Goal: Check status: Check status

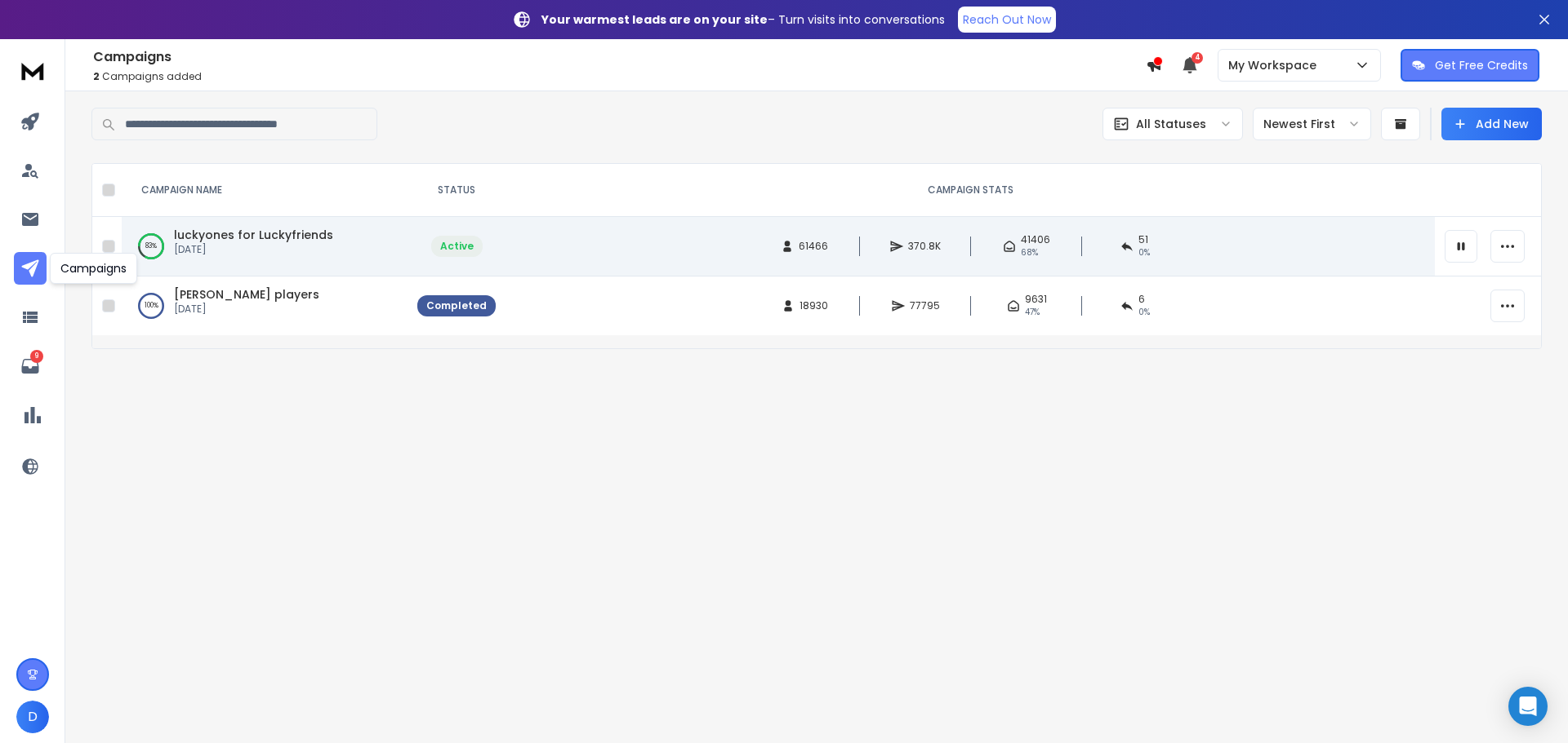
click at [198, 248] on p "[DATE]" at bounding box center [253, 249] width 159 height 13
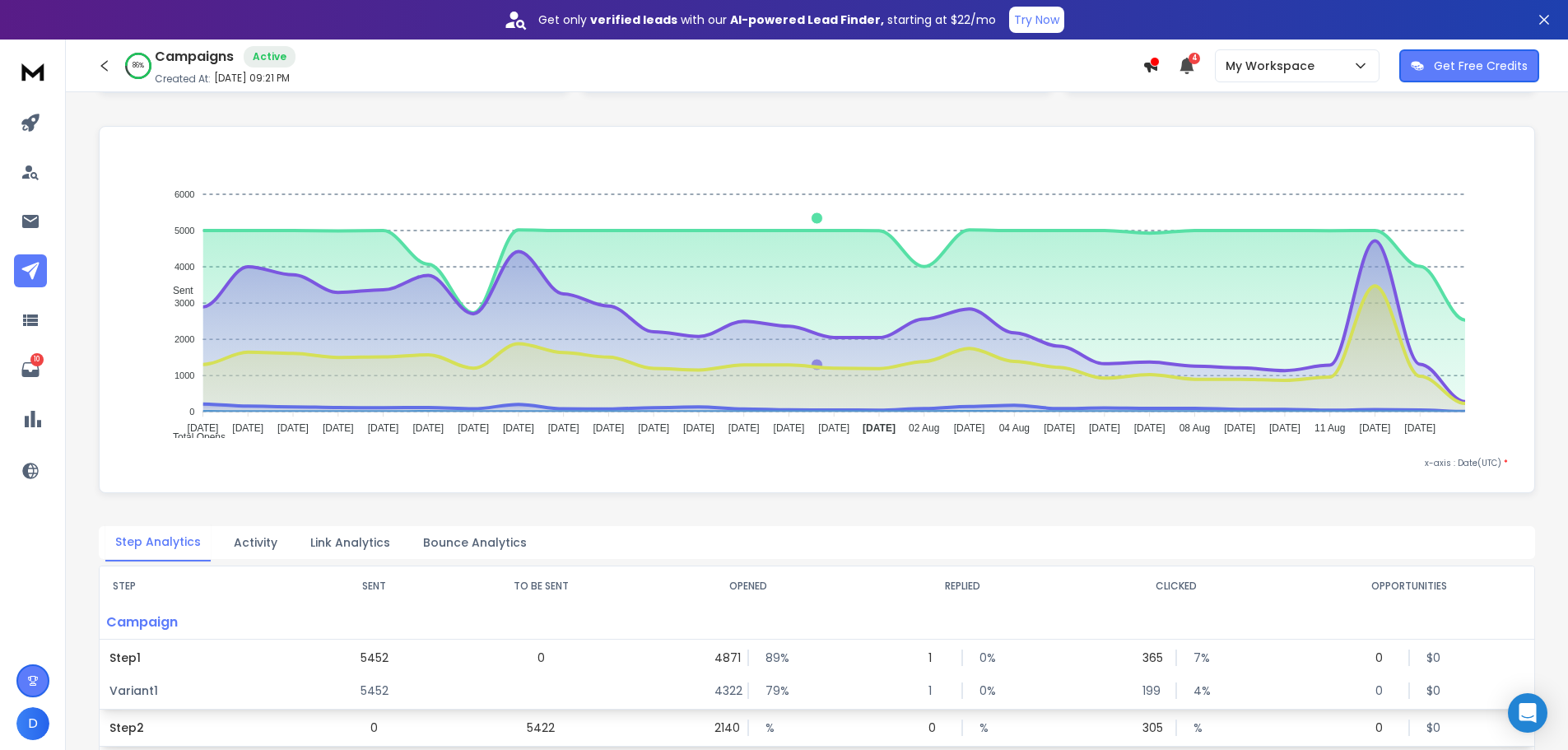
scroll to position [319, 0]
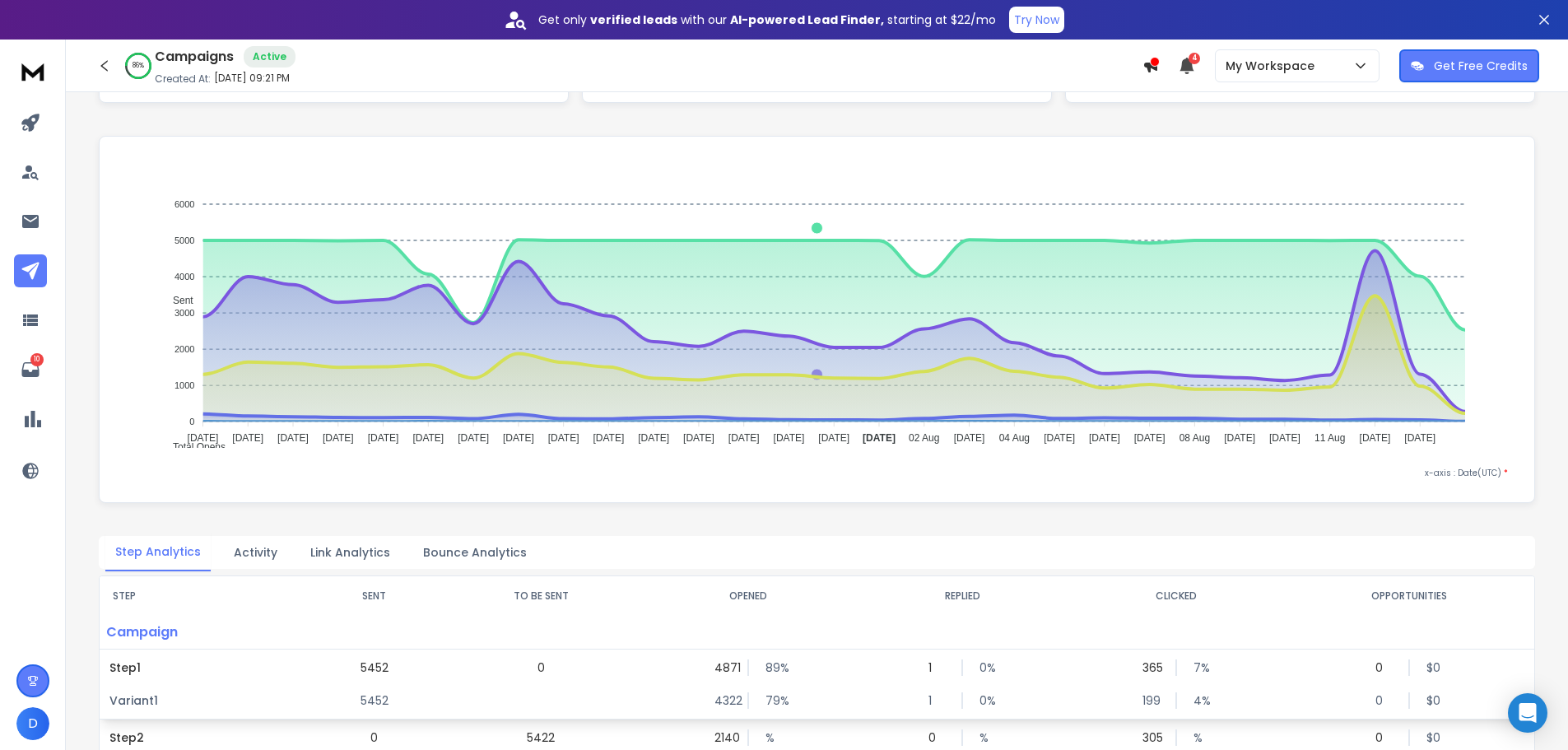
click at [242, 542] on button "Activity" at bounding box center [255, 552] width 63 height 36
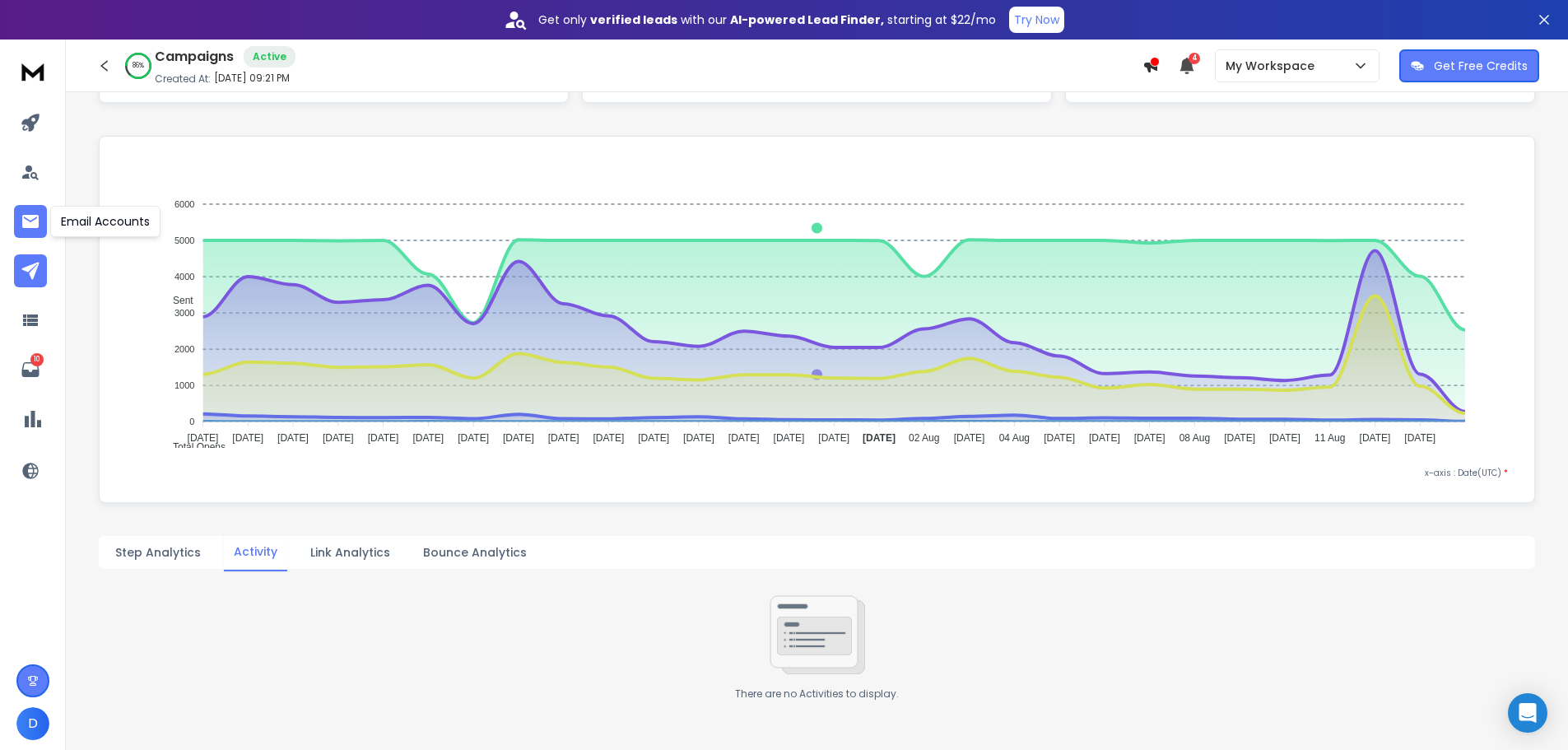
click at [33, 213] on icon at bounding box center [31, 222] width 20 height 20
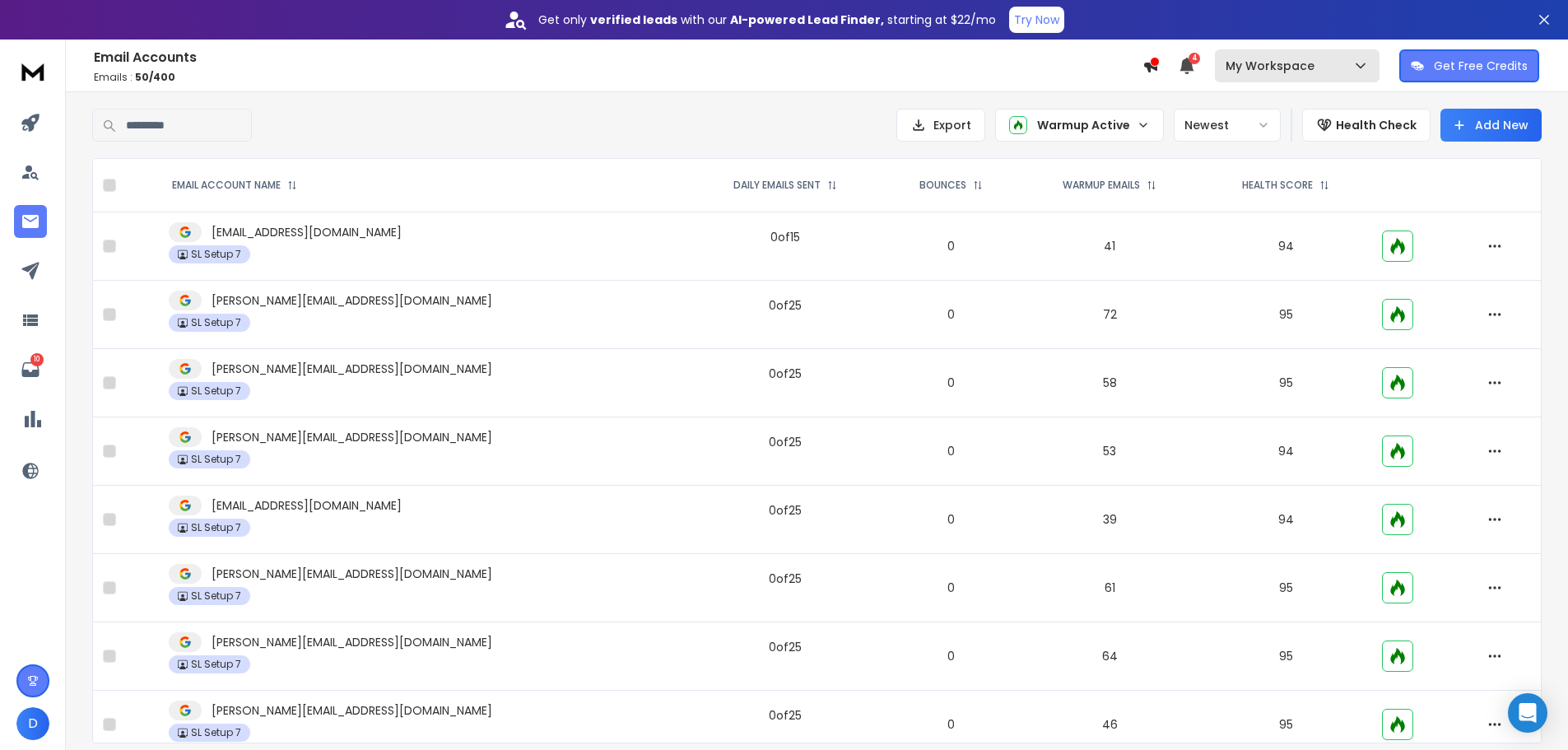
click at [1314, 77] on button "My Workspace" at bounding box center [1297, 65] width 164 height 33
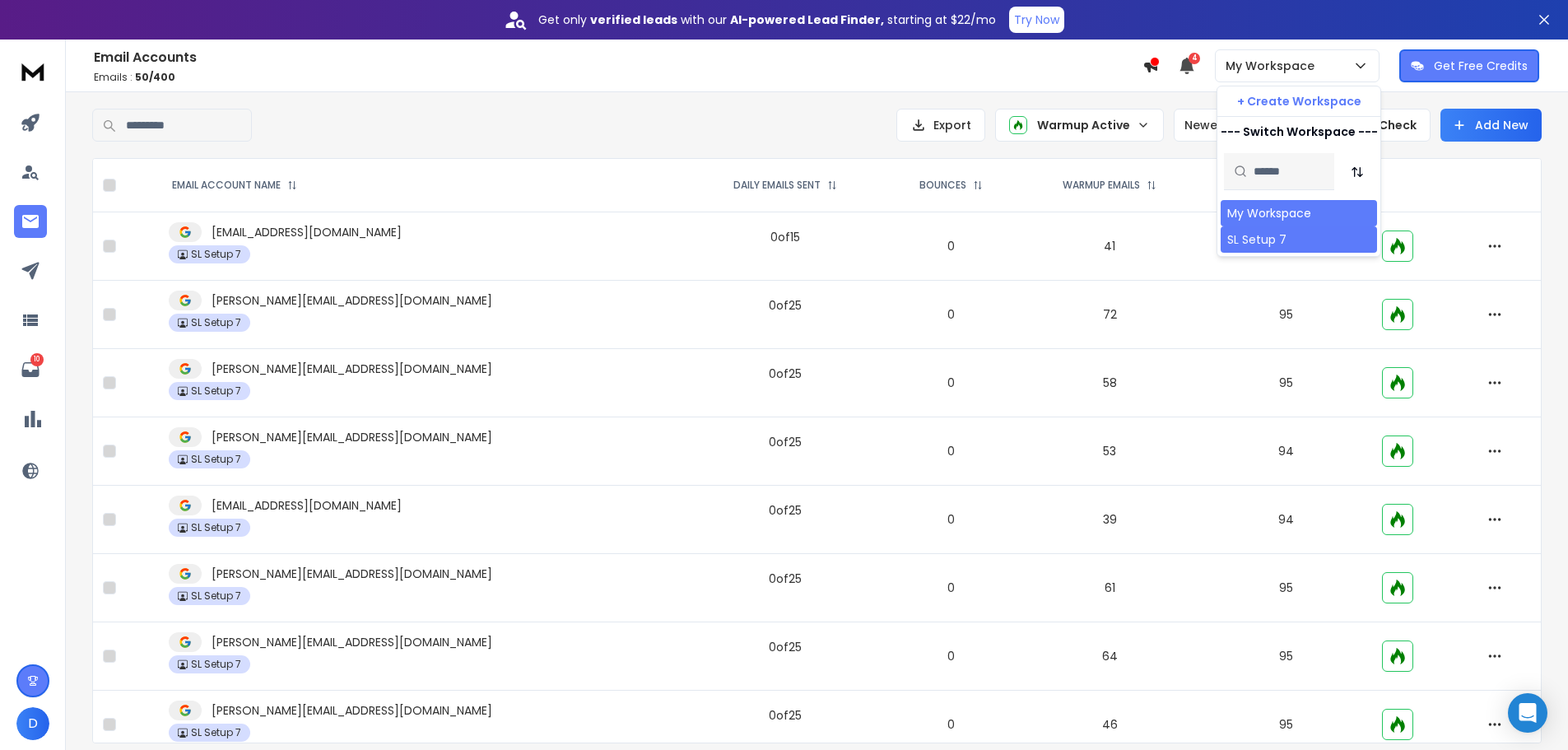
click at [1092, 76] on p "Emails : 50 / 400" at bounding box center [618, 77] width 1049 height 13
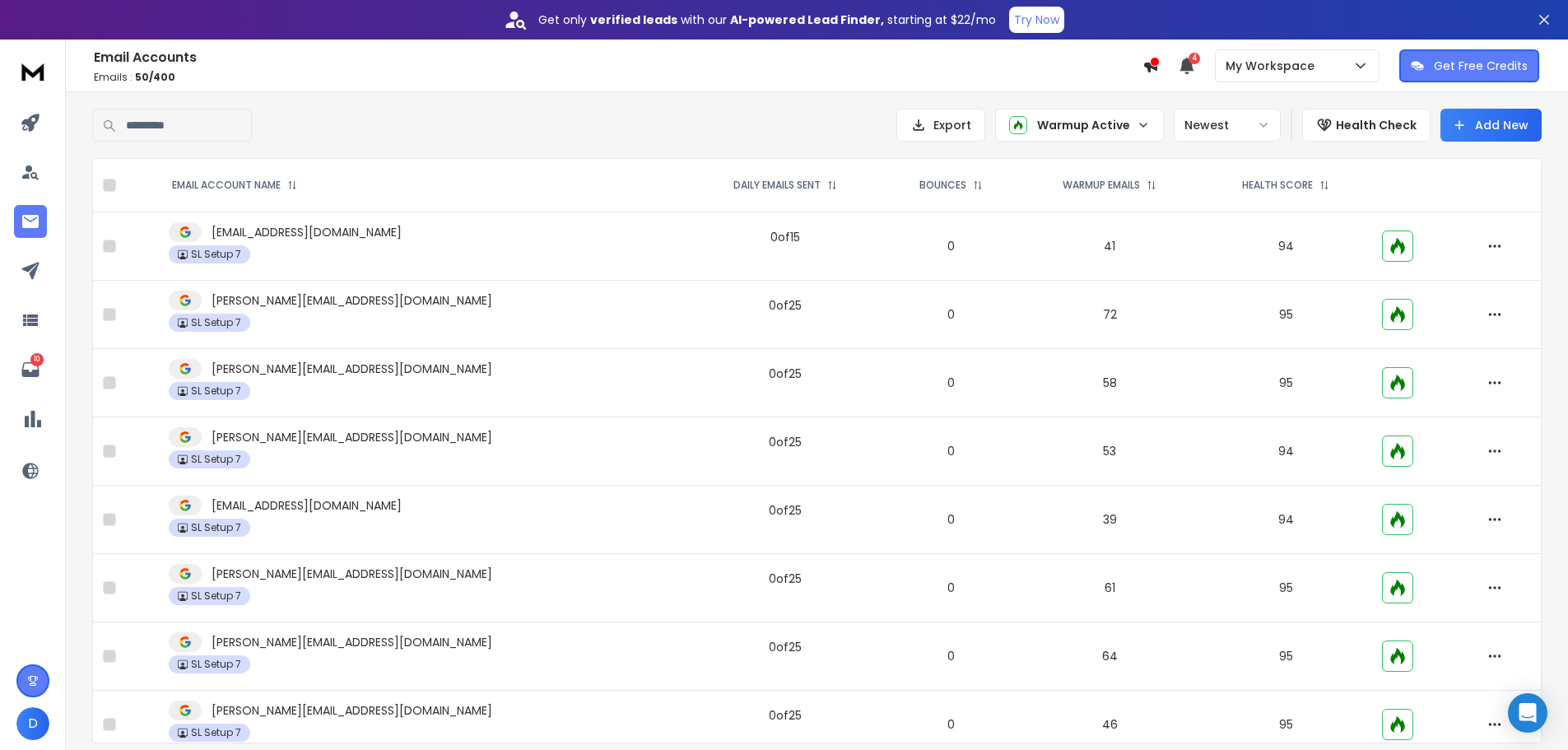
click at [1256, 115] on button "Newest" at bounding box center [1227, 124] width 107 height 33
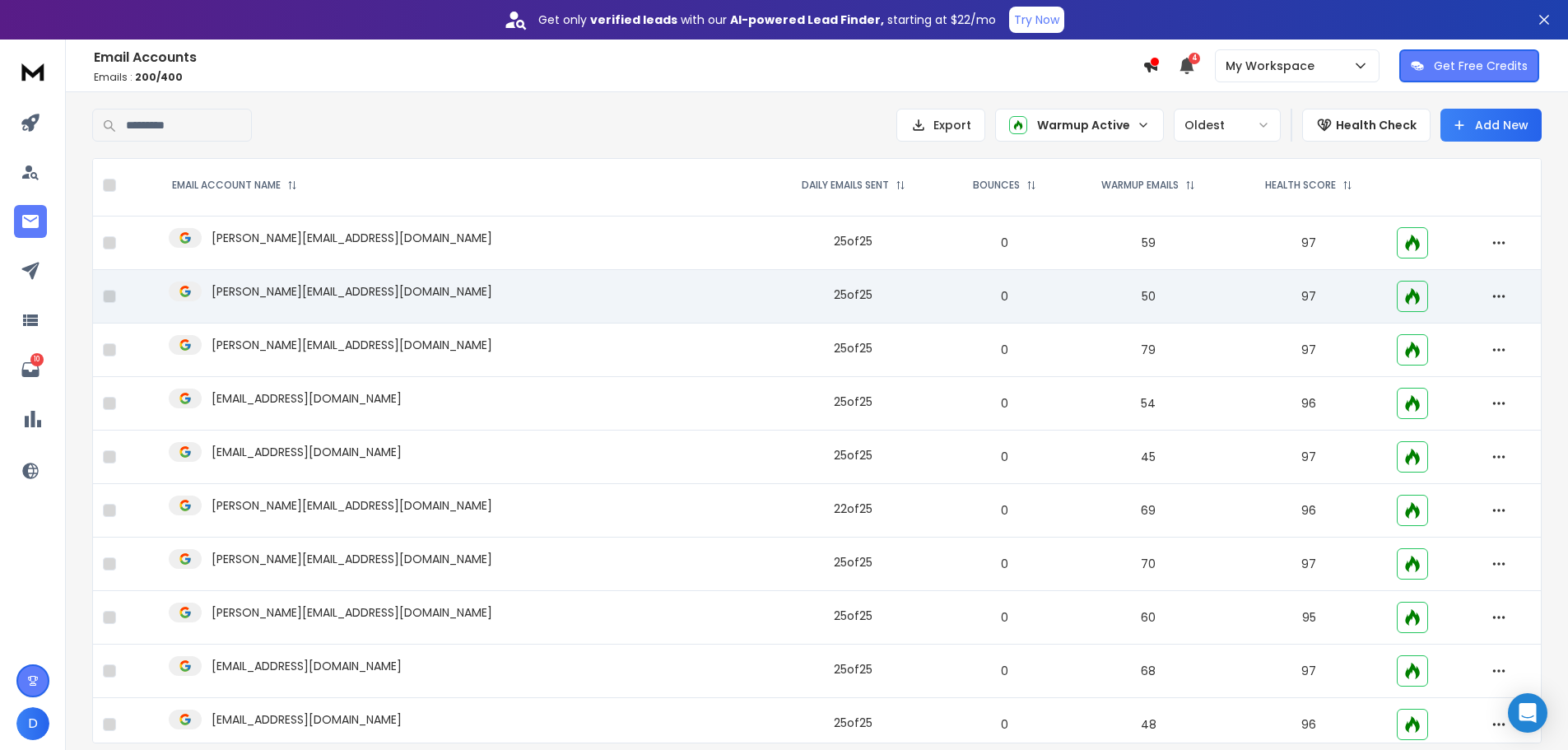
scroll to position [9435, 0]
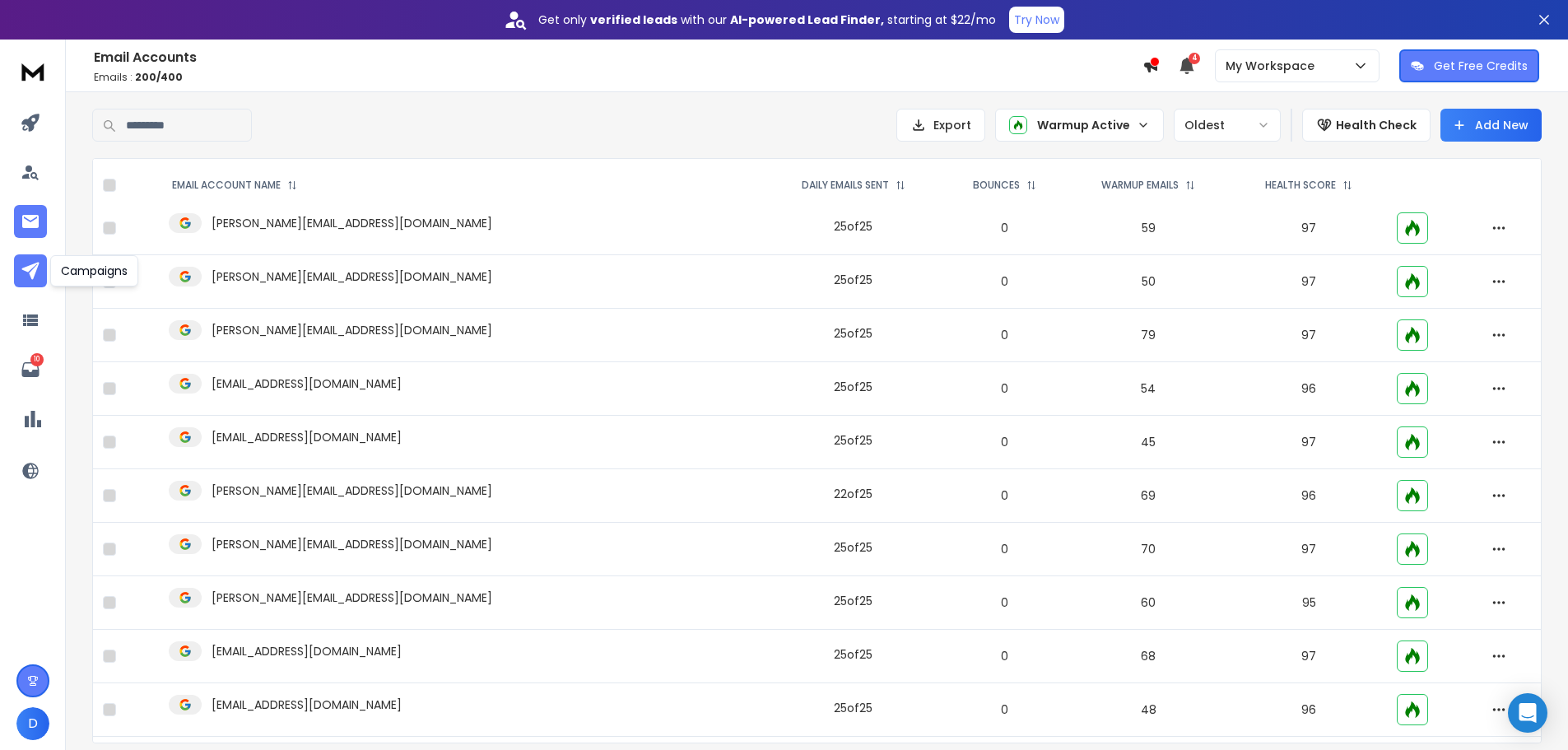
click at [27, 261] on icon at bounding box center [31, 271] width 20 height 20
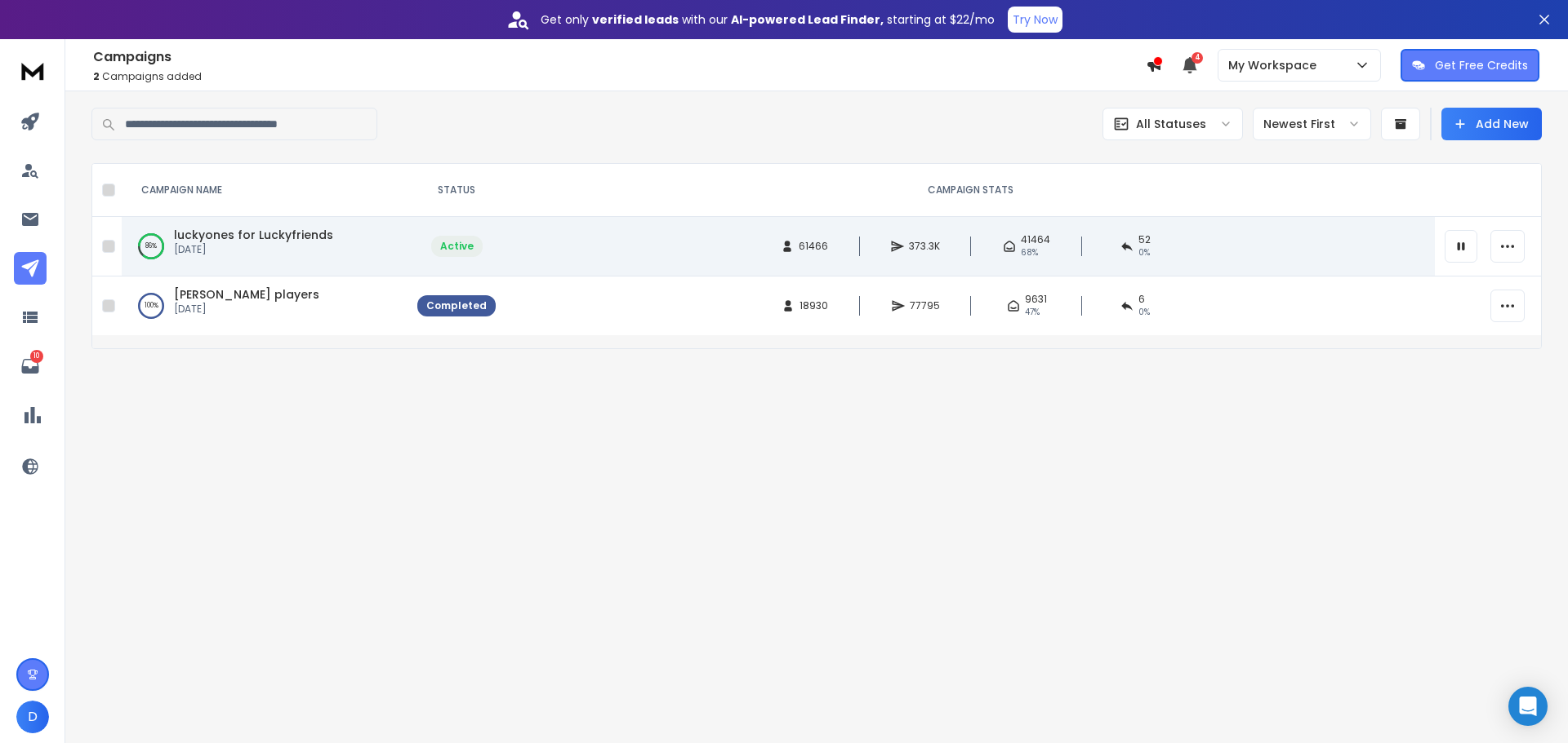
click at [306, 244] on p "[DATE]" at bounding box center [253, 249] width 159 height 13
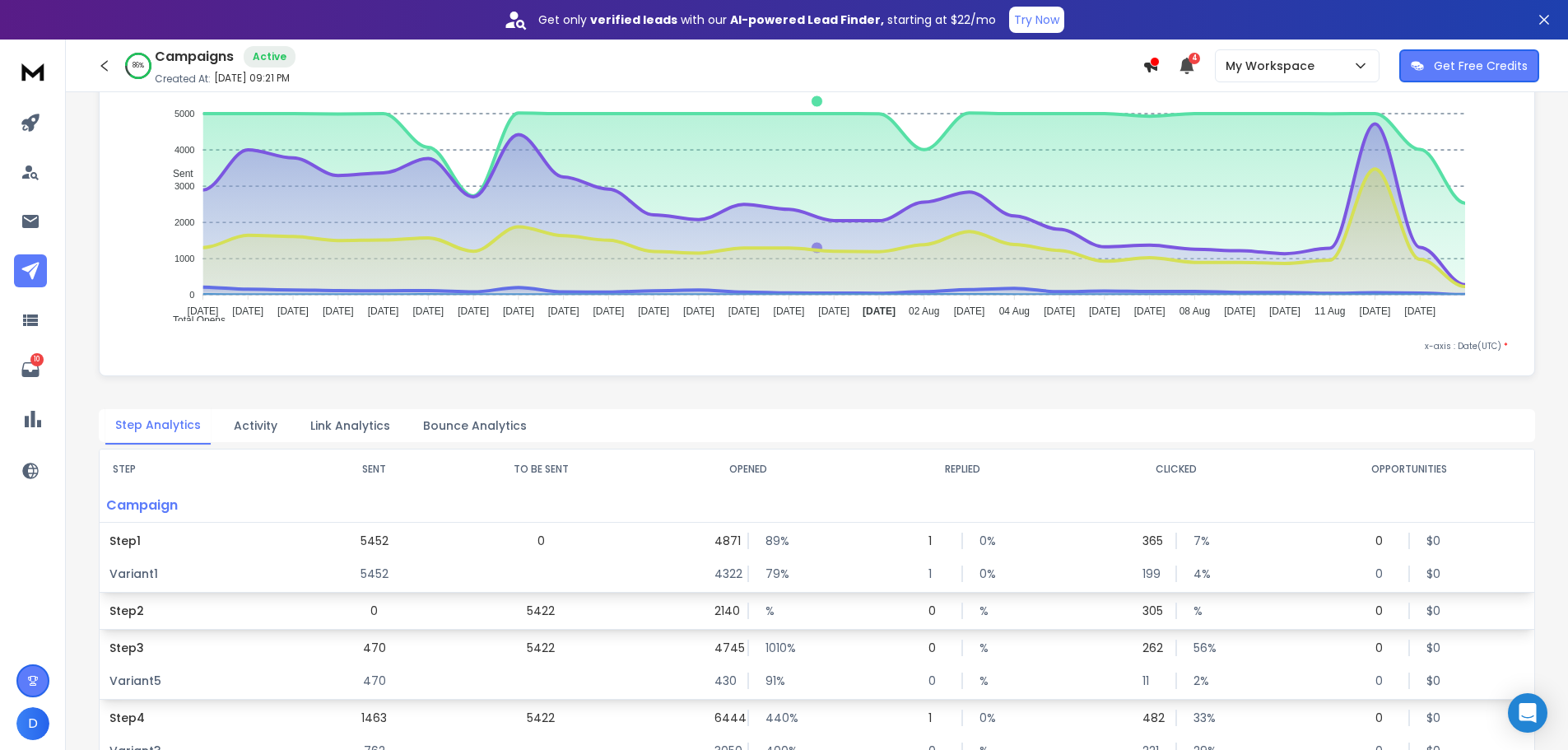
scroll to position [494, 0]
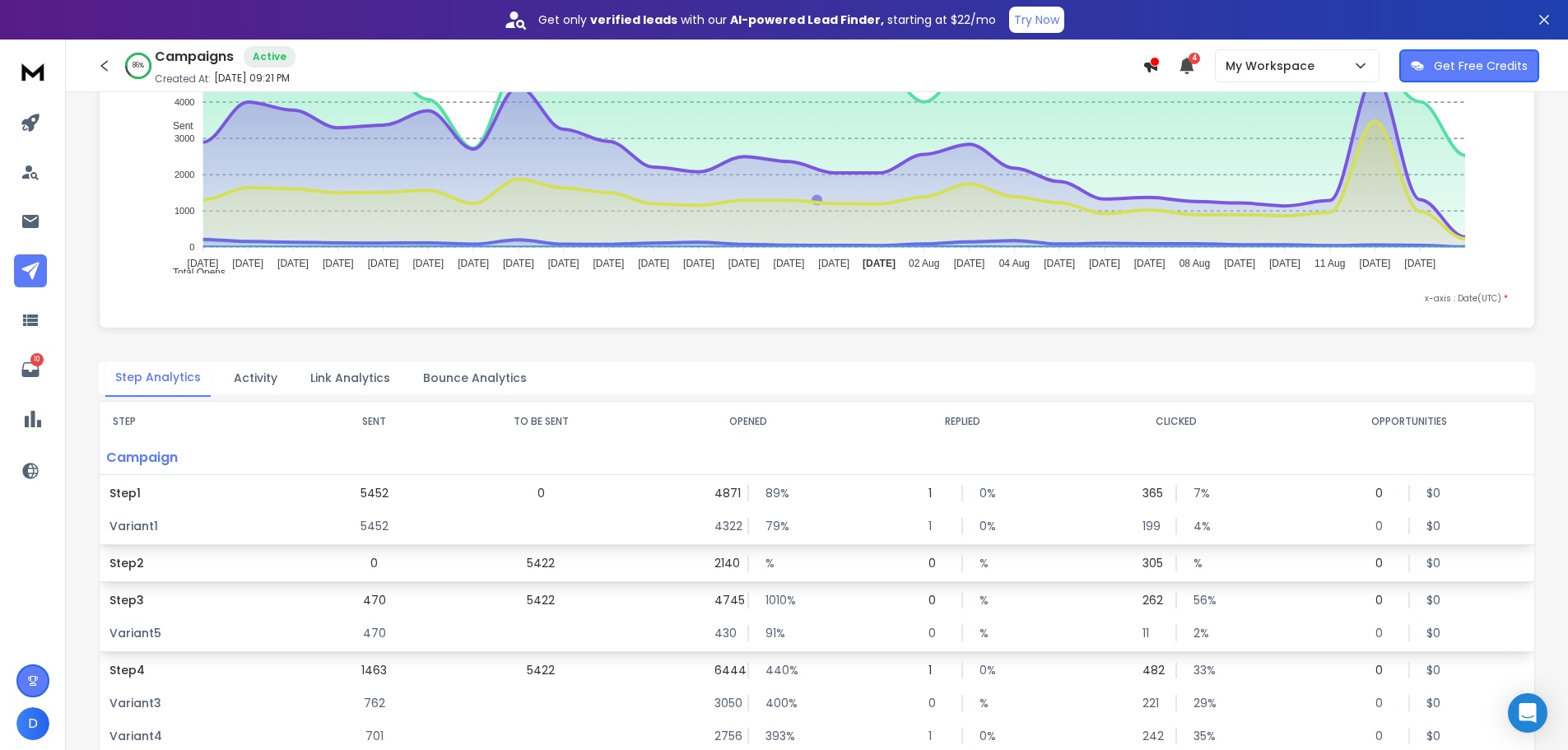
click at [256, 379] on button "Activity" at bounding box center [255, 377] width 63 height 36
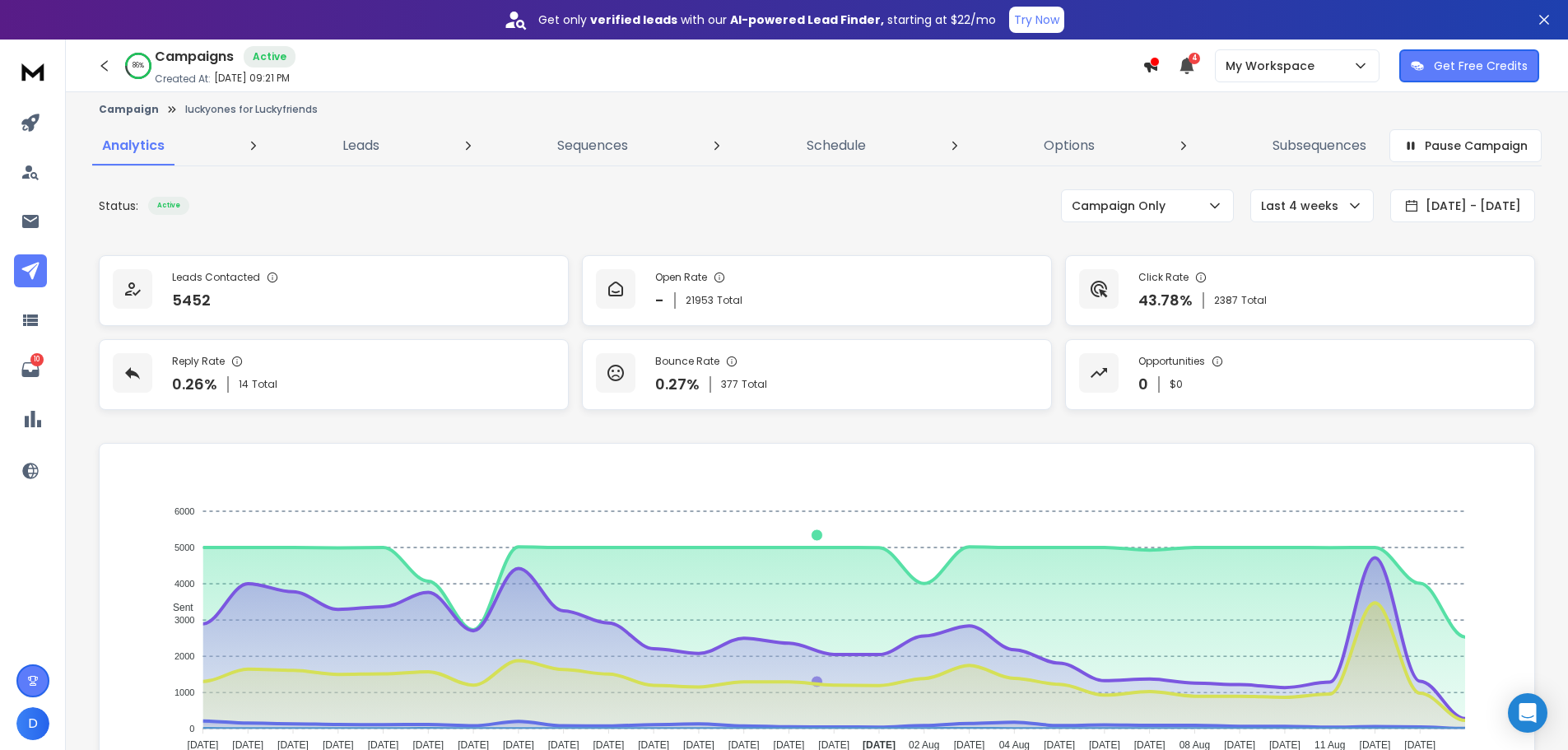
scroll to position [0, 0]
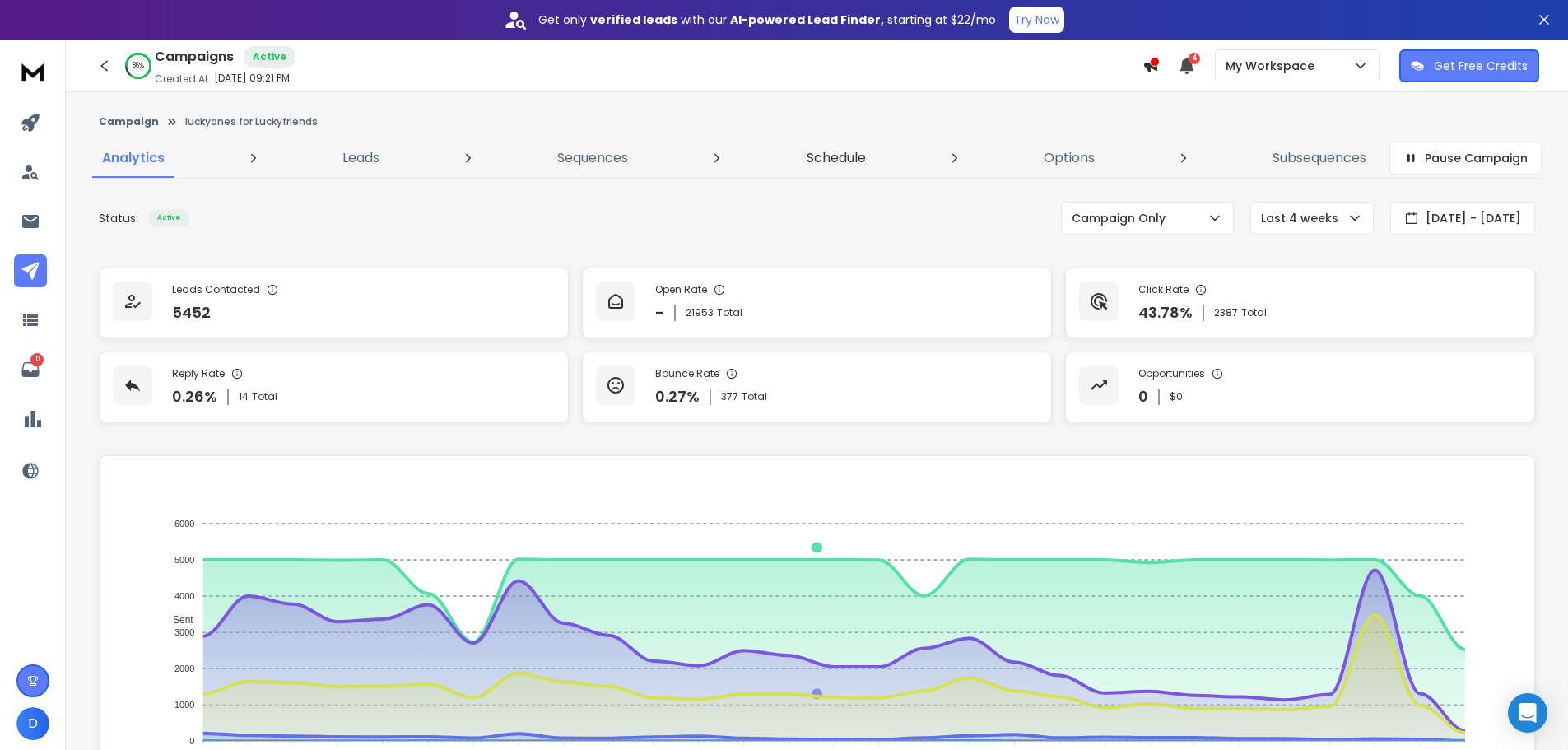
click at [857, 156] on p "Schedule" at bounding box center [836, 158] width 59 height 20
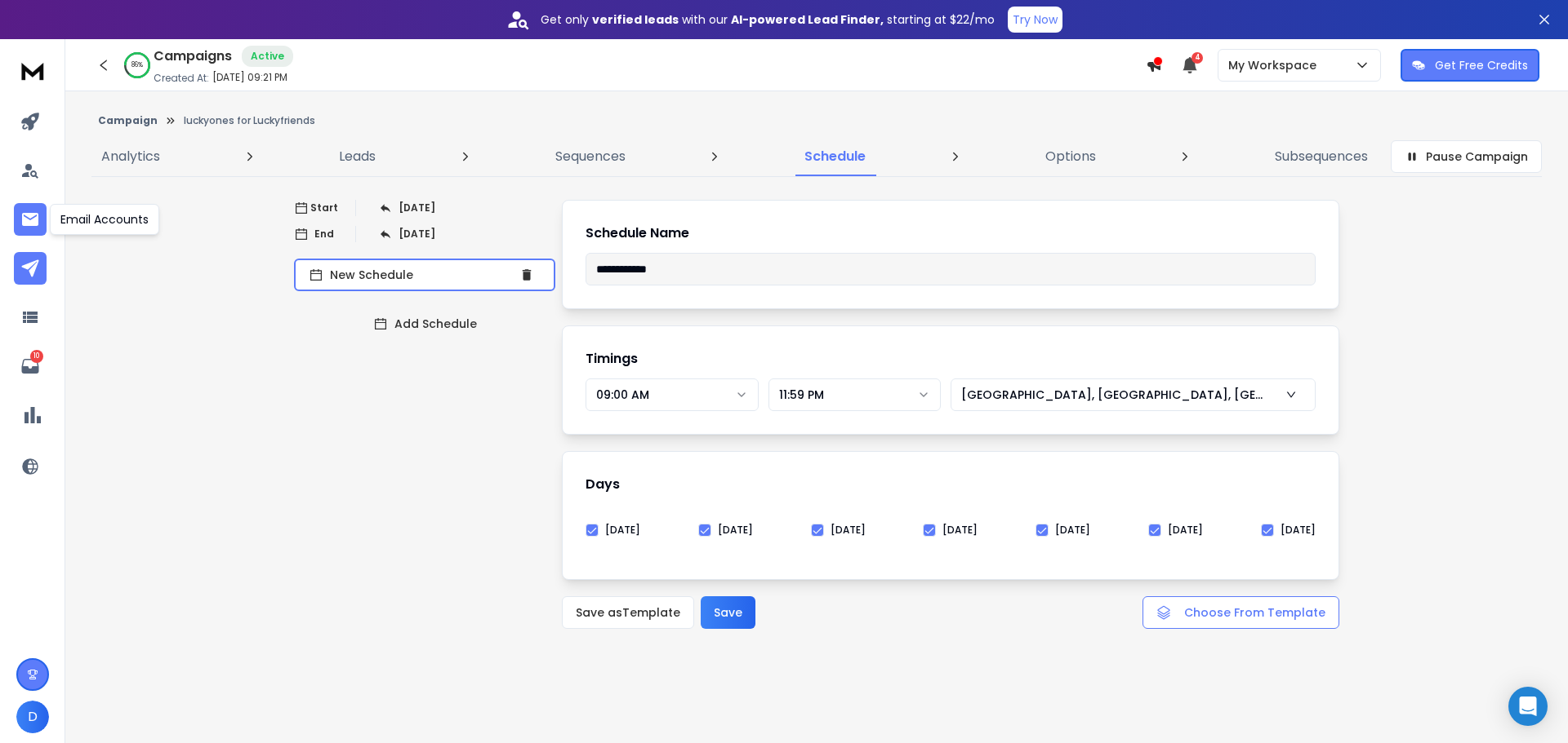
click at [41, 221] on link at bounding box center [29, 219] width 32 height 32
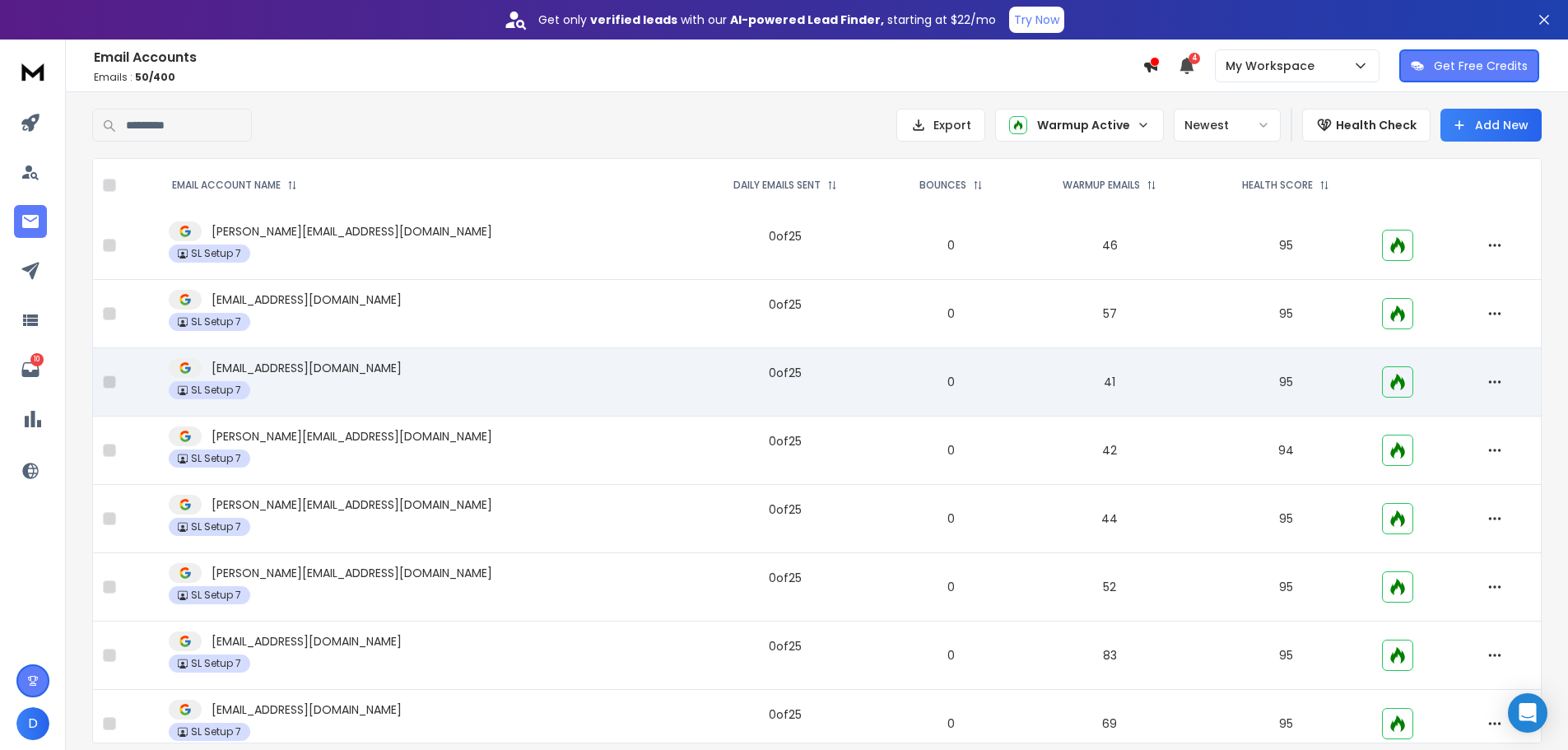
scroll to position [494, 0]
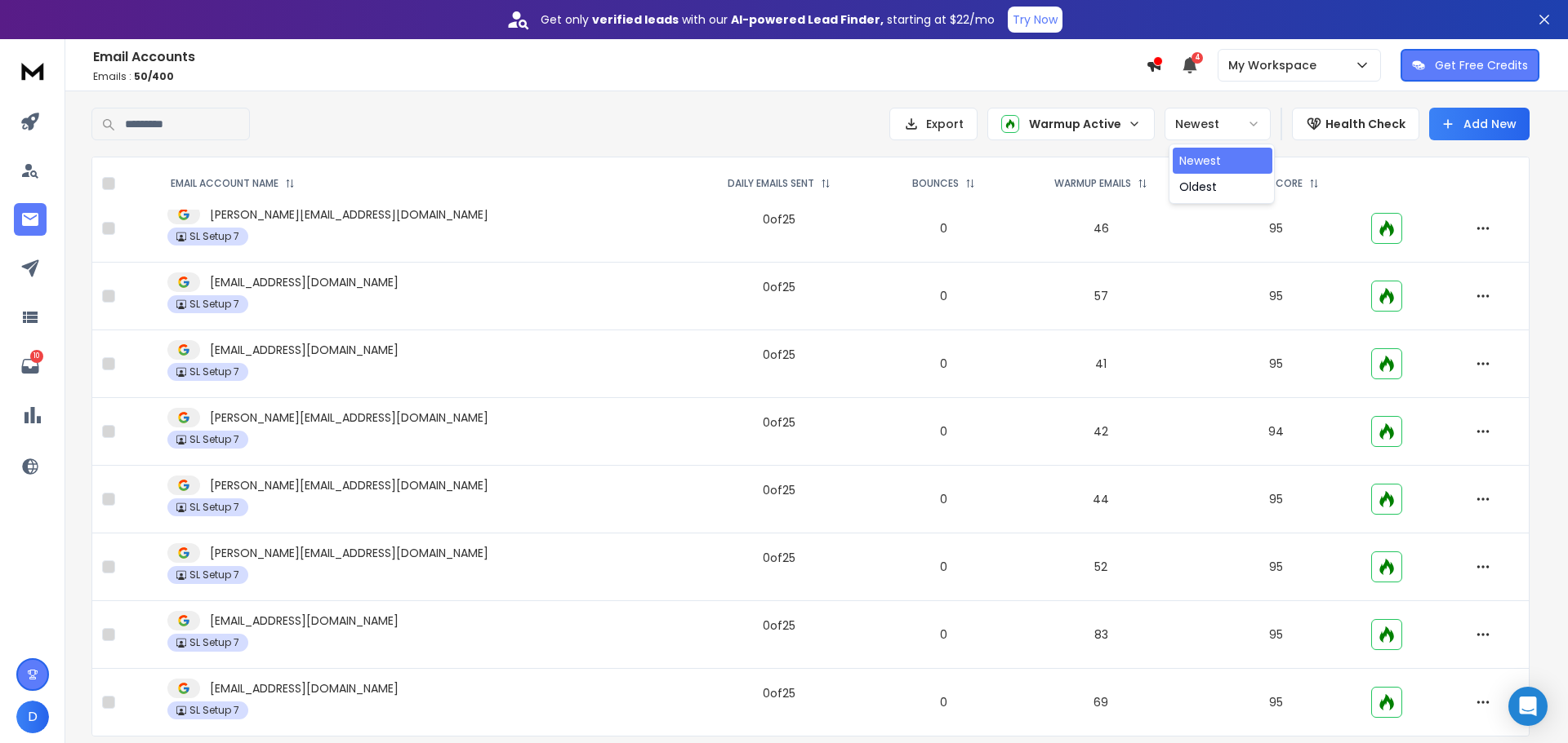
click at [1215, 122] on button "Newest" at bounding box center [1217, 123] width 106 height 32
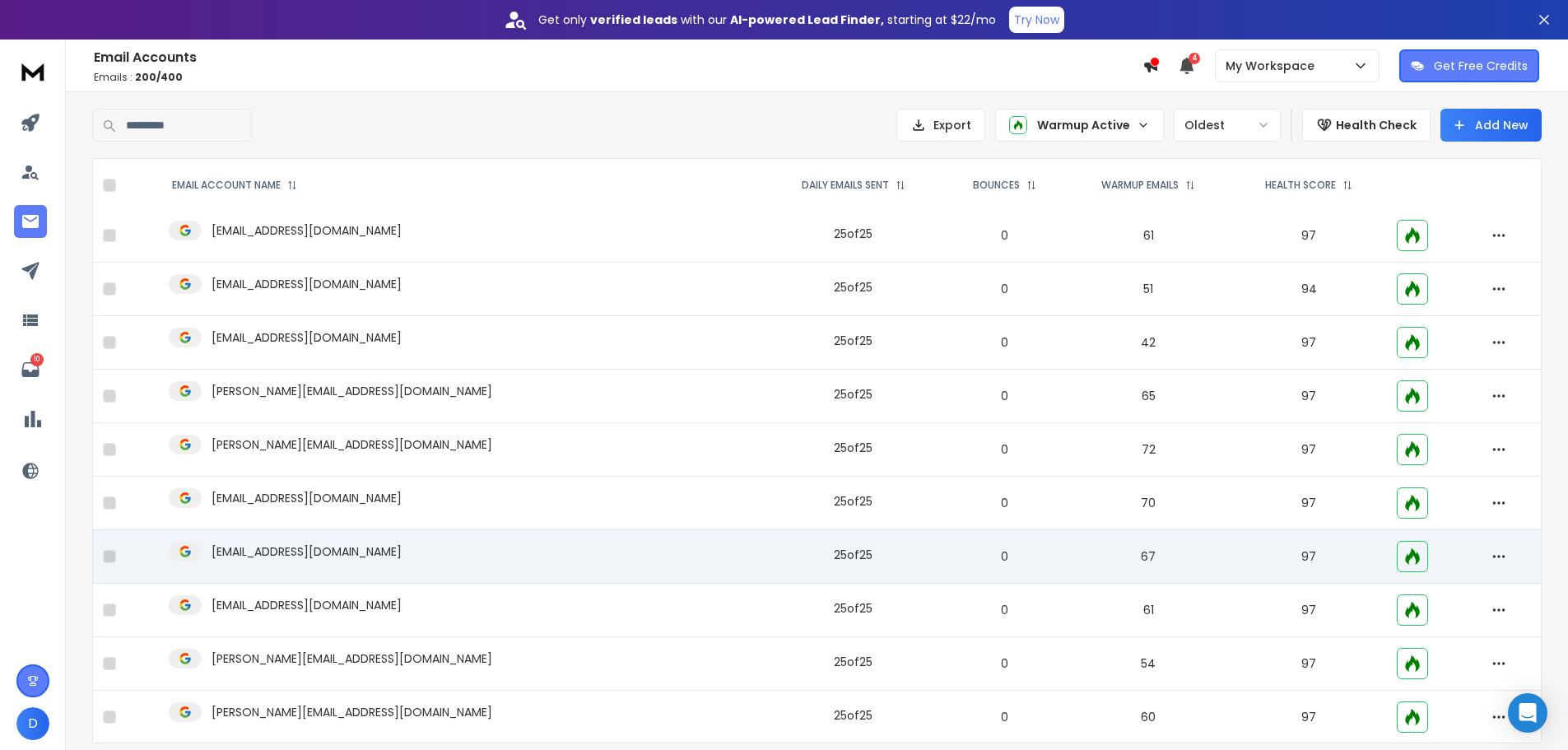
scroll to position [8528, 0]
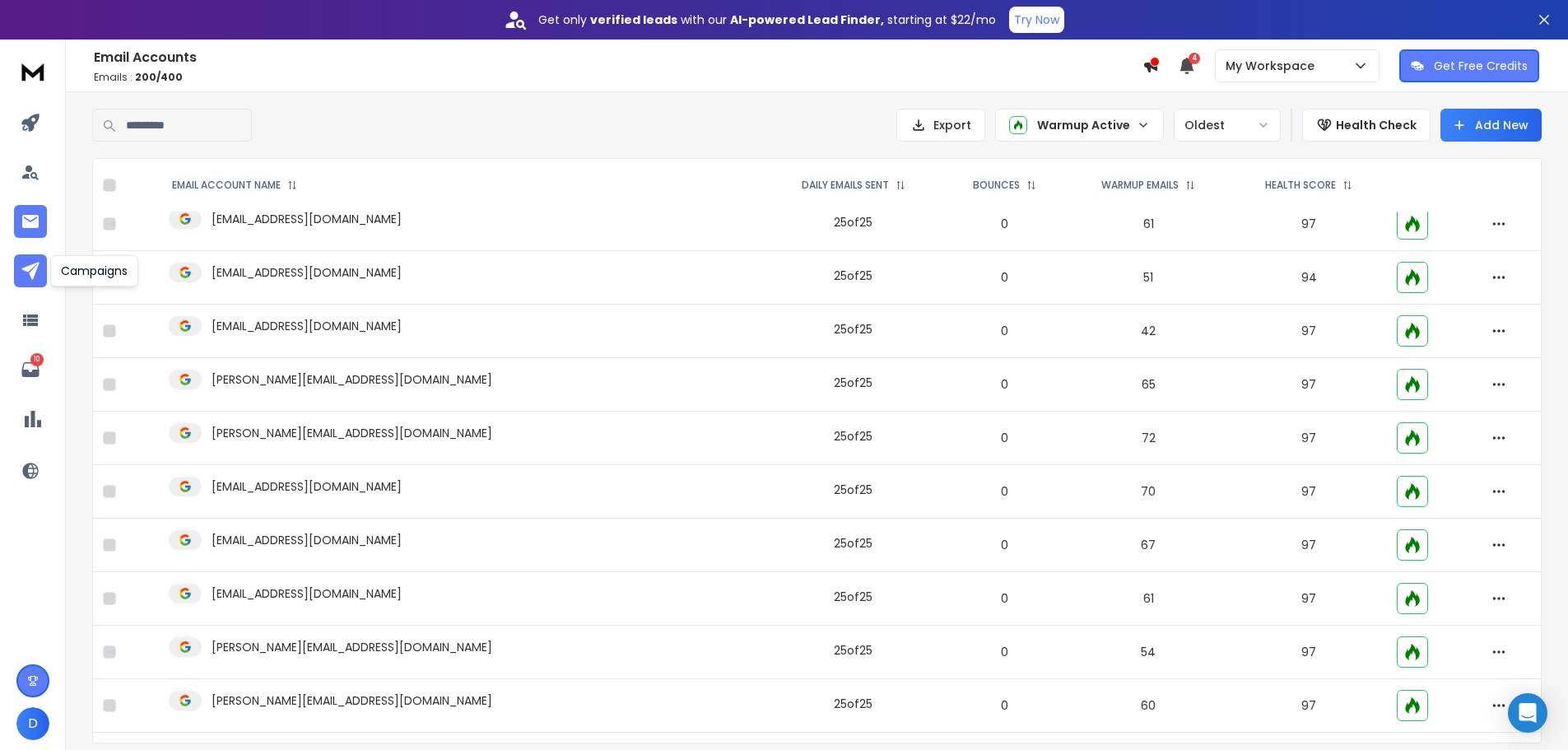
click at [30, 272] on icon at bounding box center [31, 271] width 20 height 20
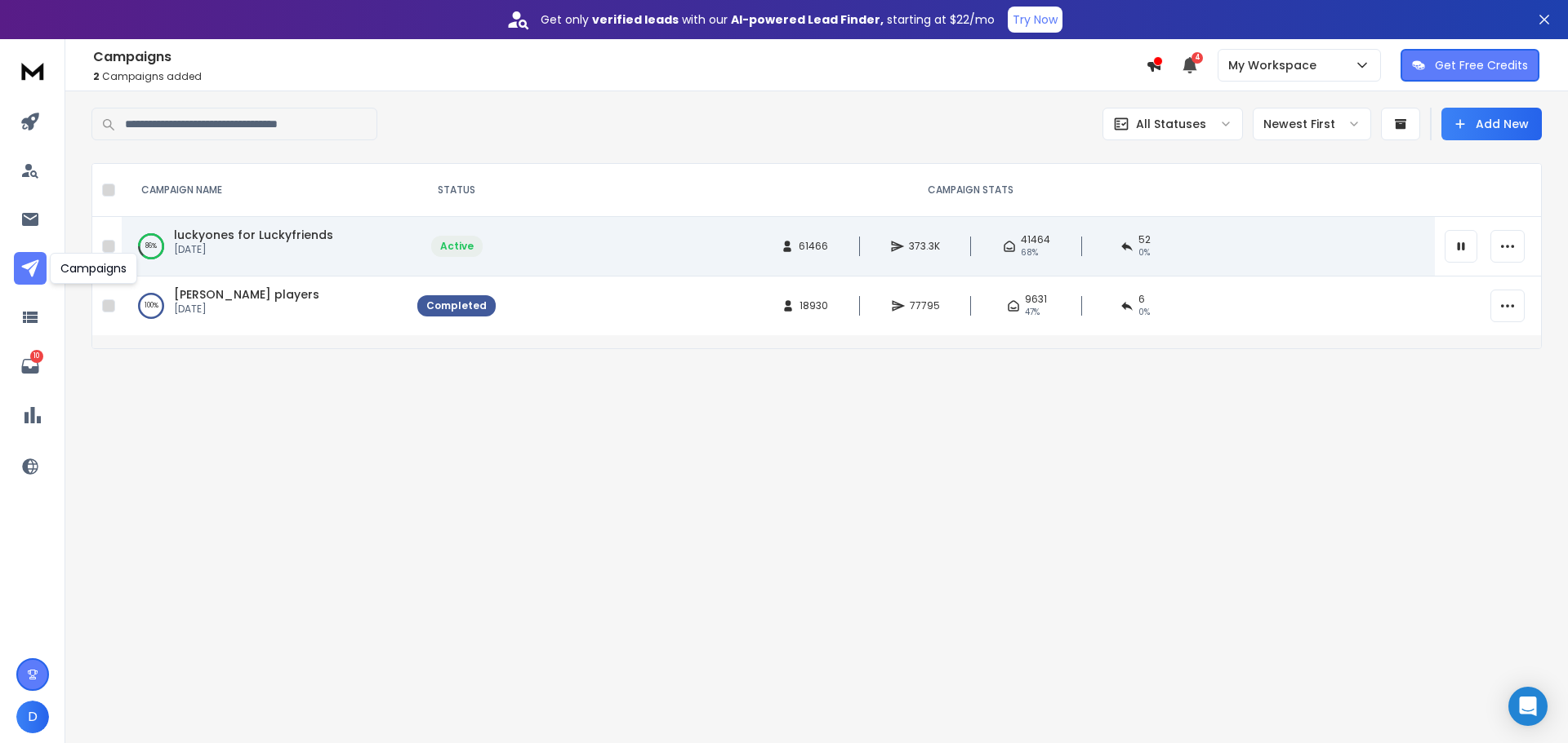
click at [320, 229] on span "luckyones for Luckyfriends" at bounding box center [253, 234] width 159 height 17
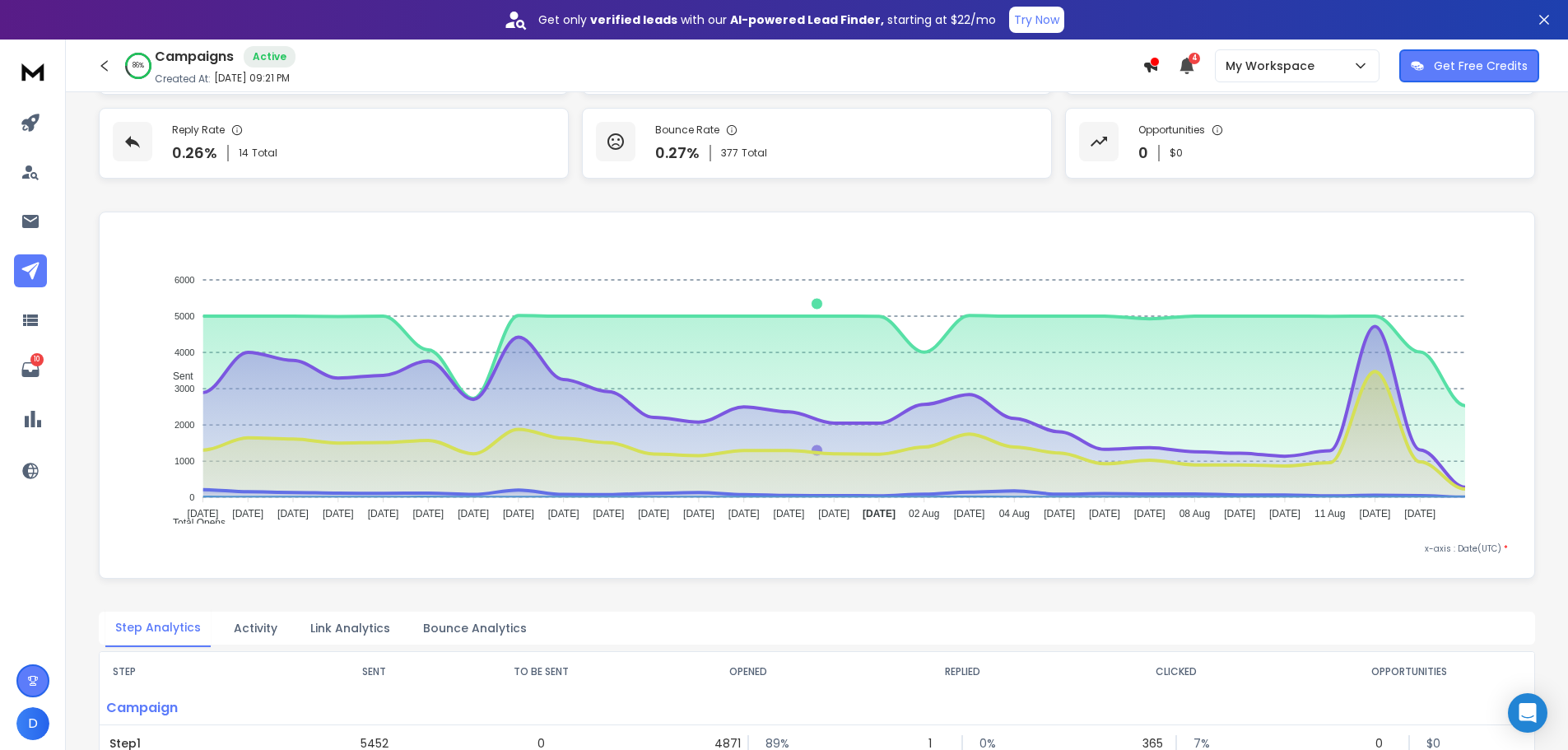
scroll to position [329, 0]
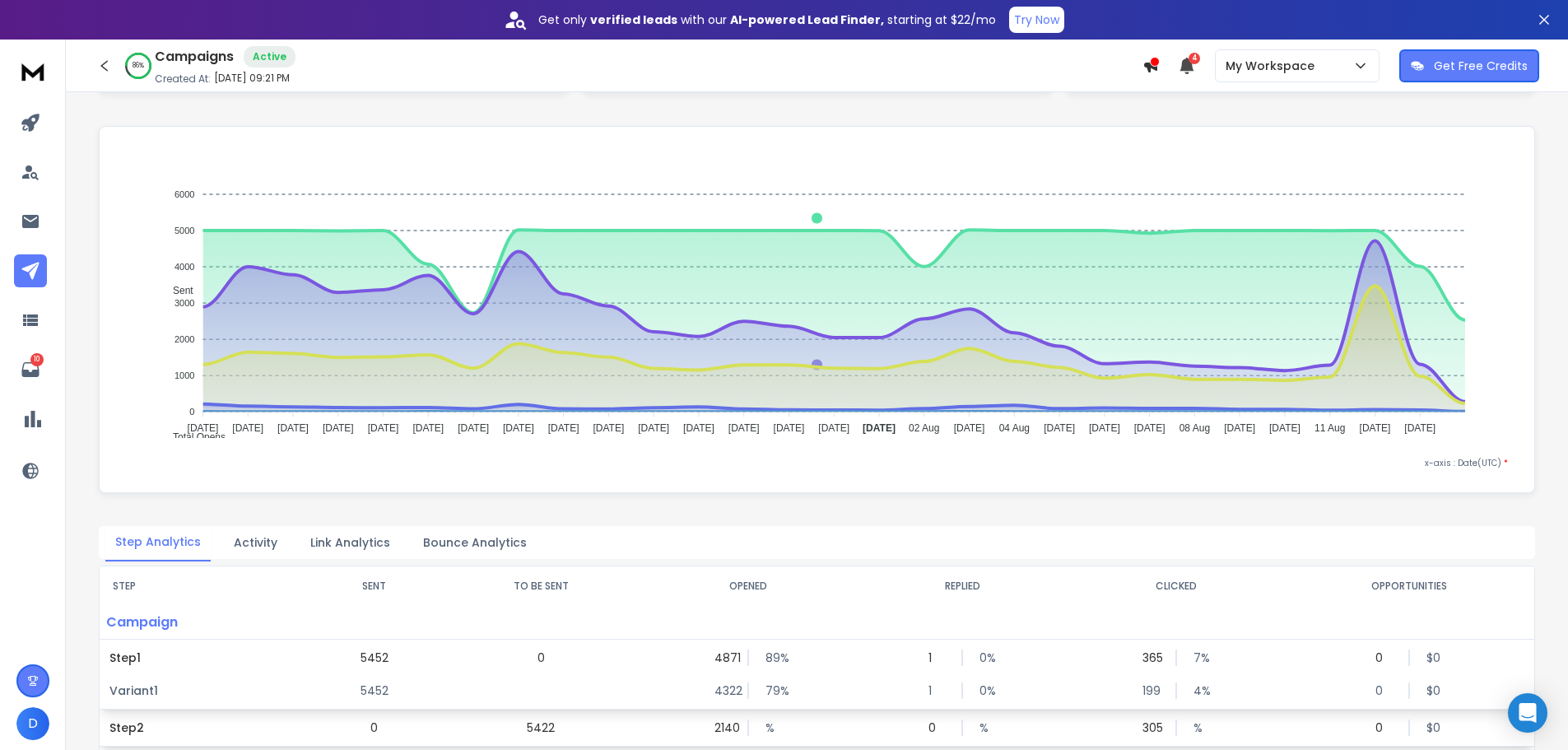
click at [252, 544] on button "Activity" at bounding box center [255, 542] width 63 height 36
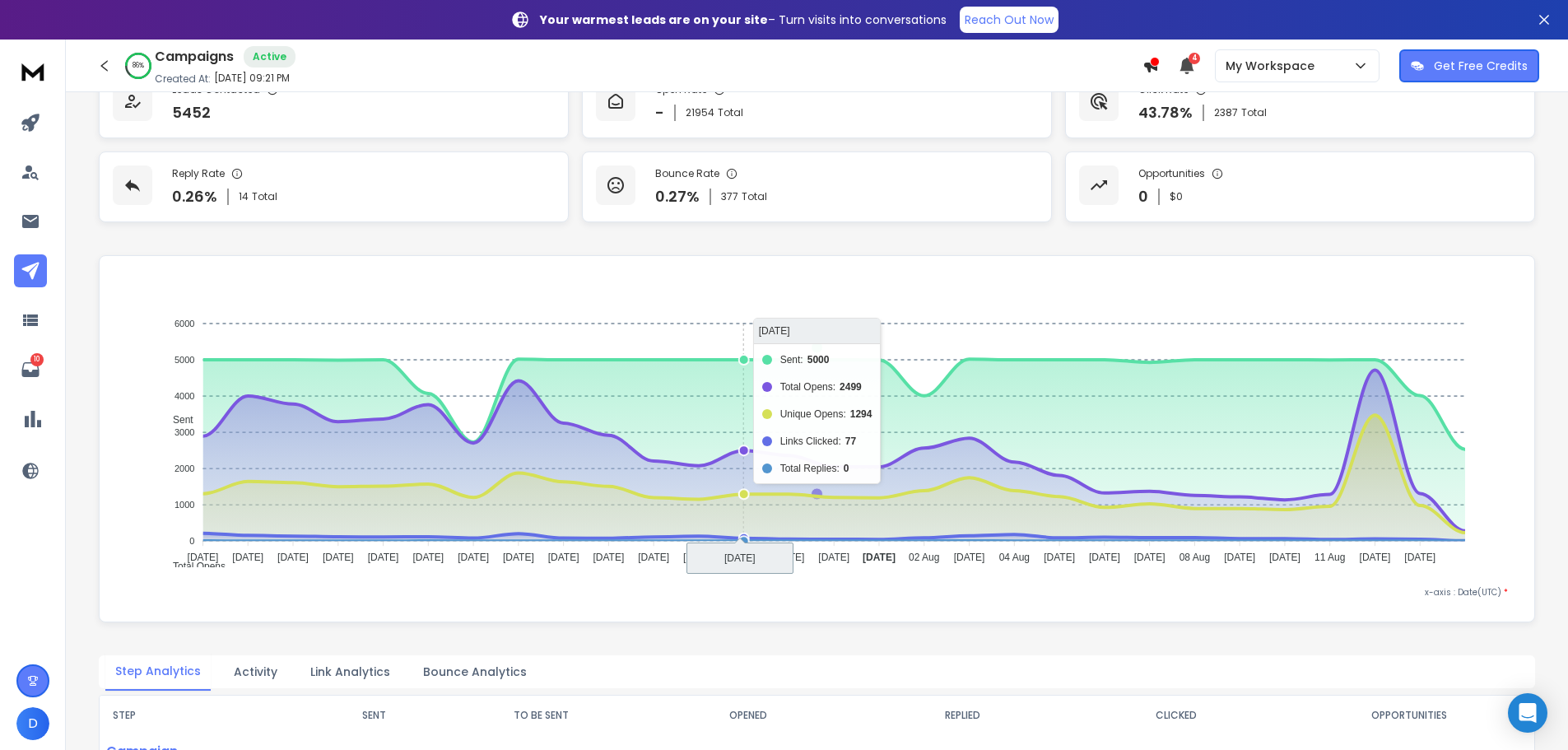
scroll to position [247, 0]
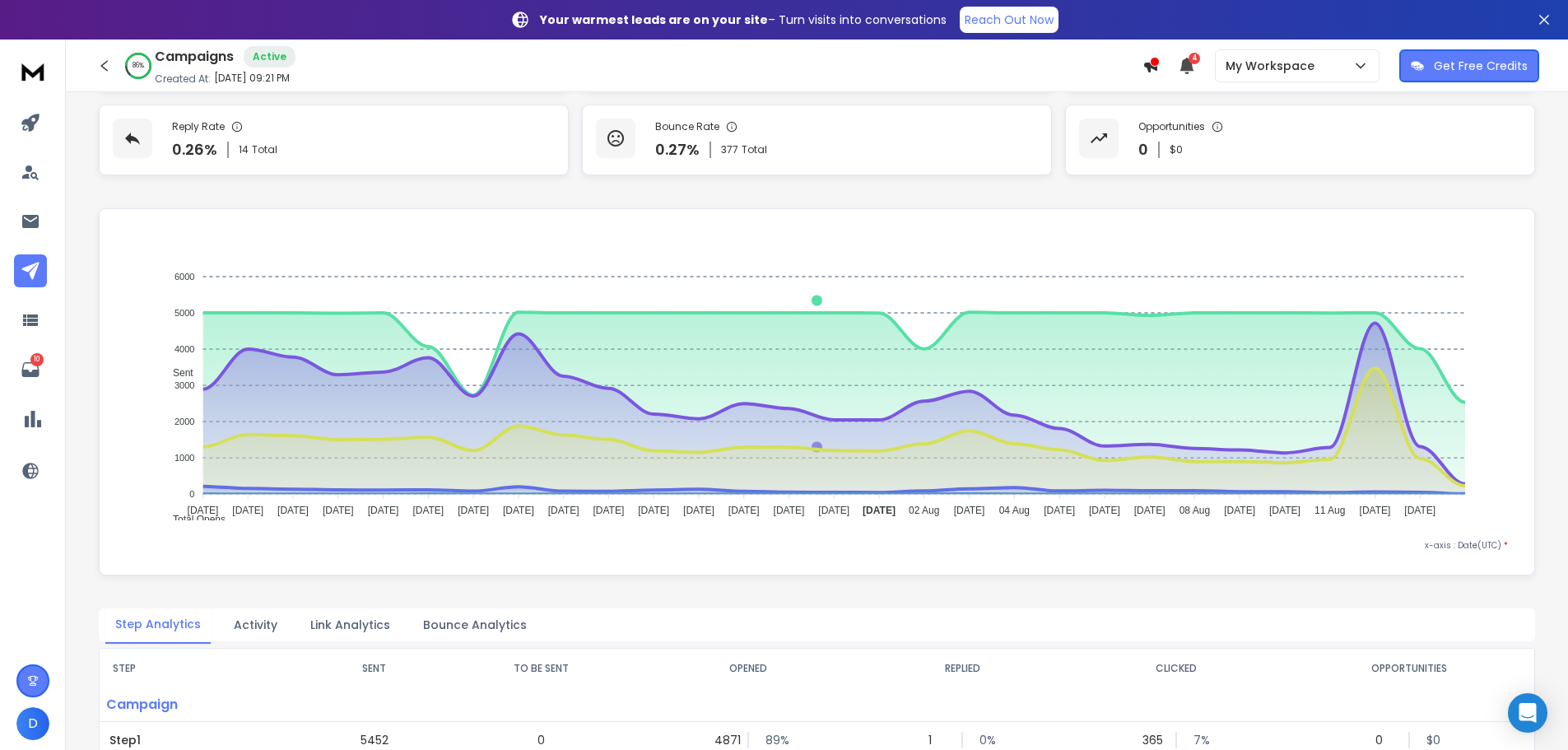
click at [238, 630] on button "Activity" at bounding box center [255, 625] width 63 height 36
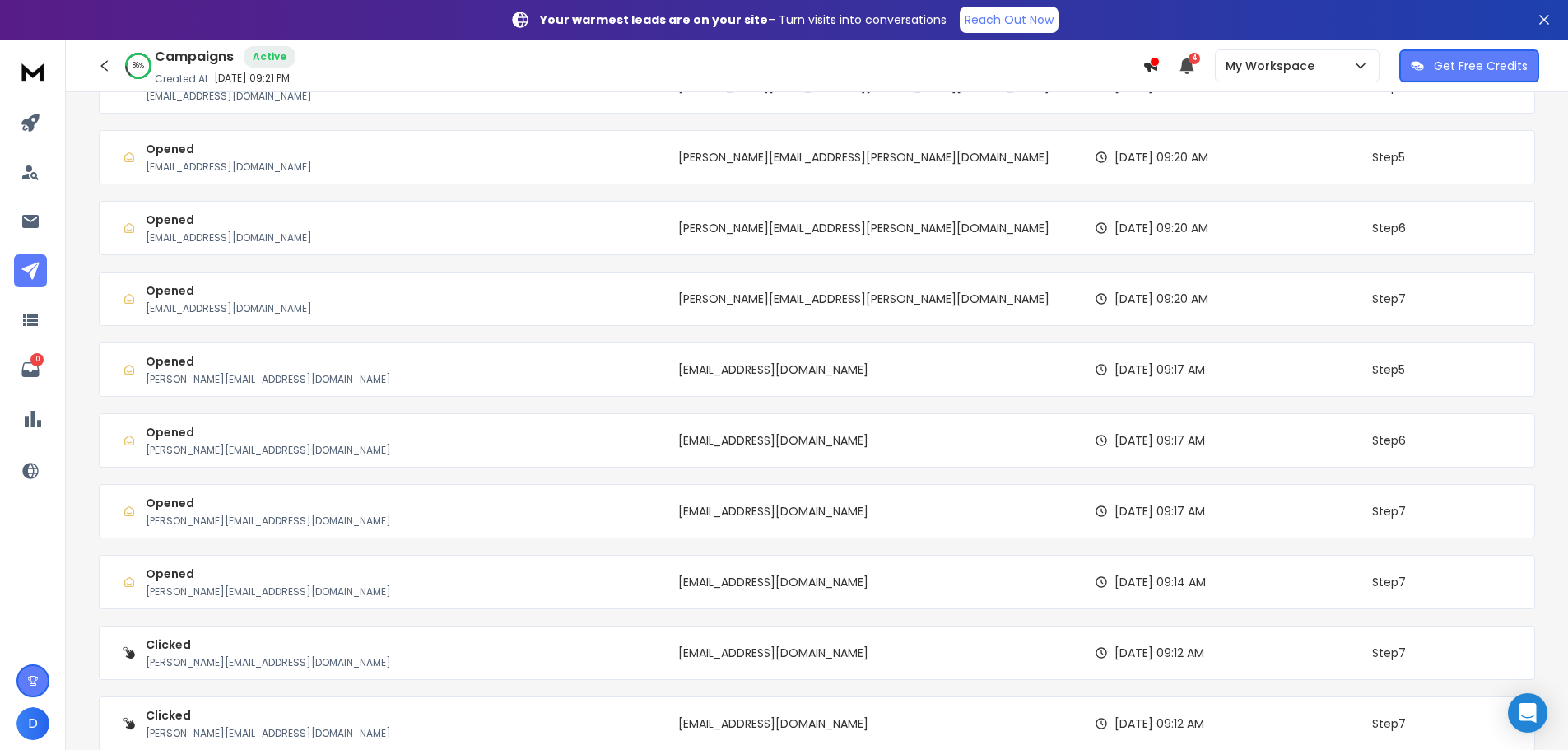
scroll to position [5050, 0]
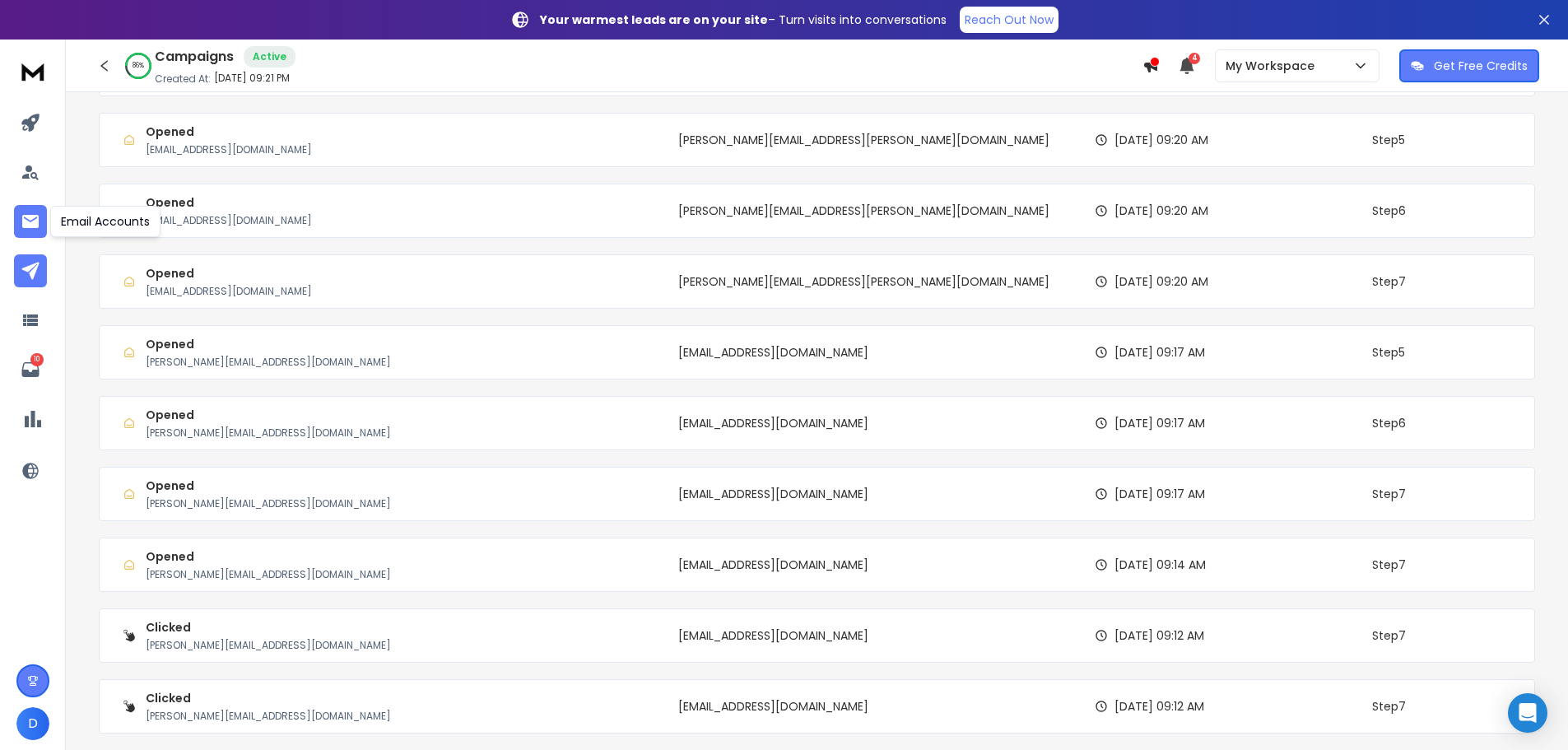
click at [26, 231] on icon at bounding box center [31, 222] width 20 height 20
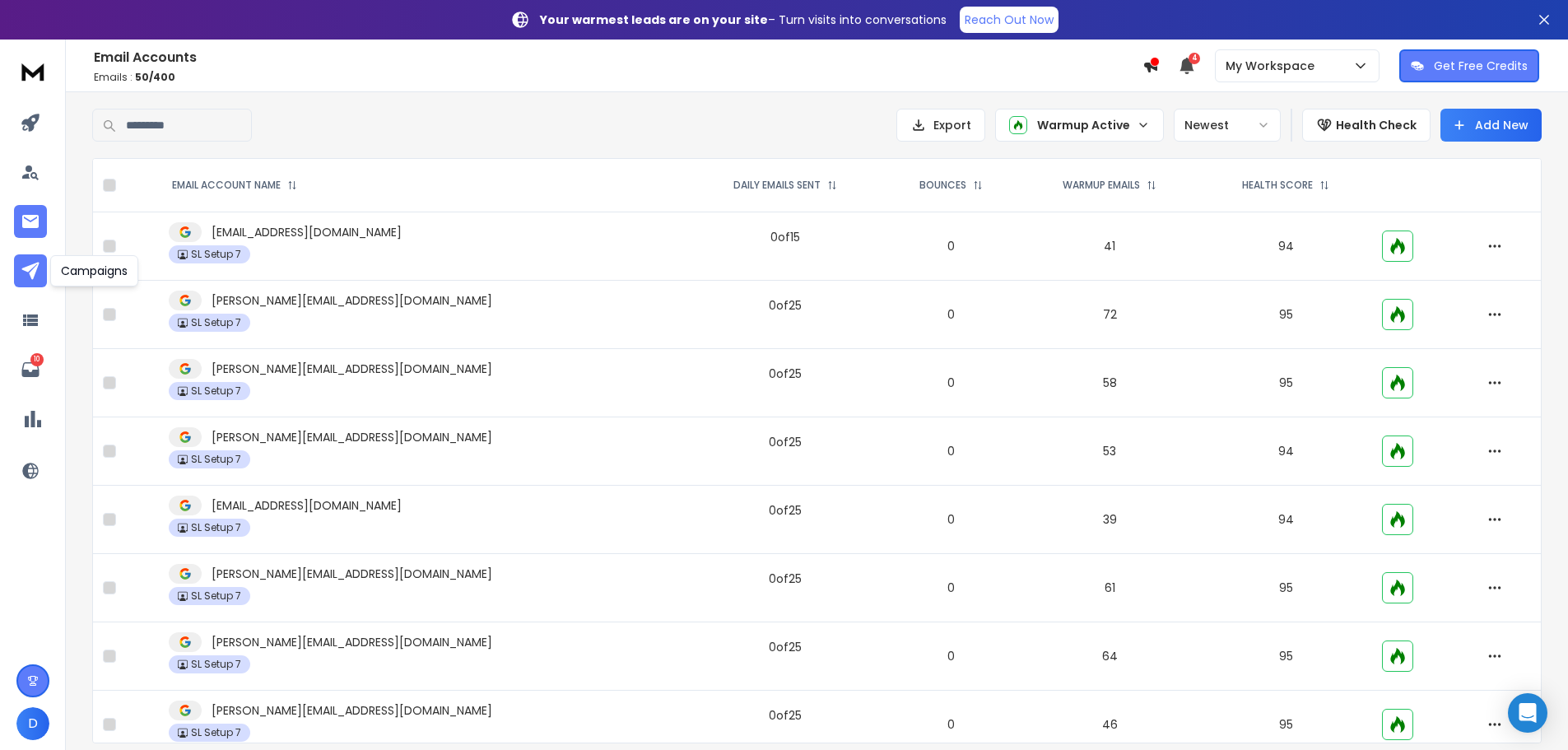
click at [34, 259] on link at bounding box center [30, 270] width 33 height 33
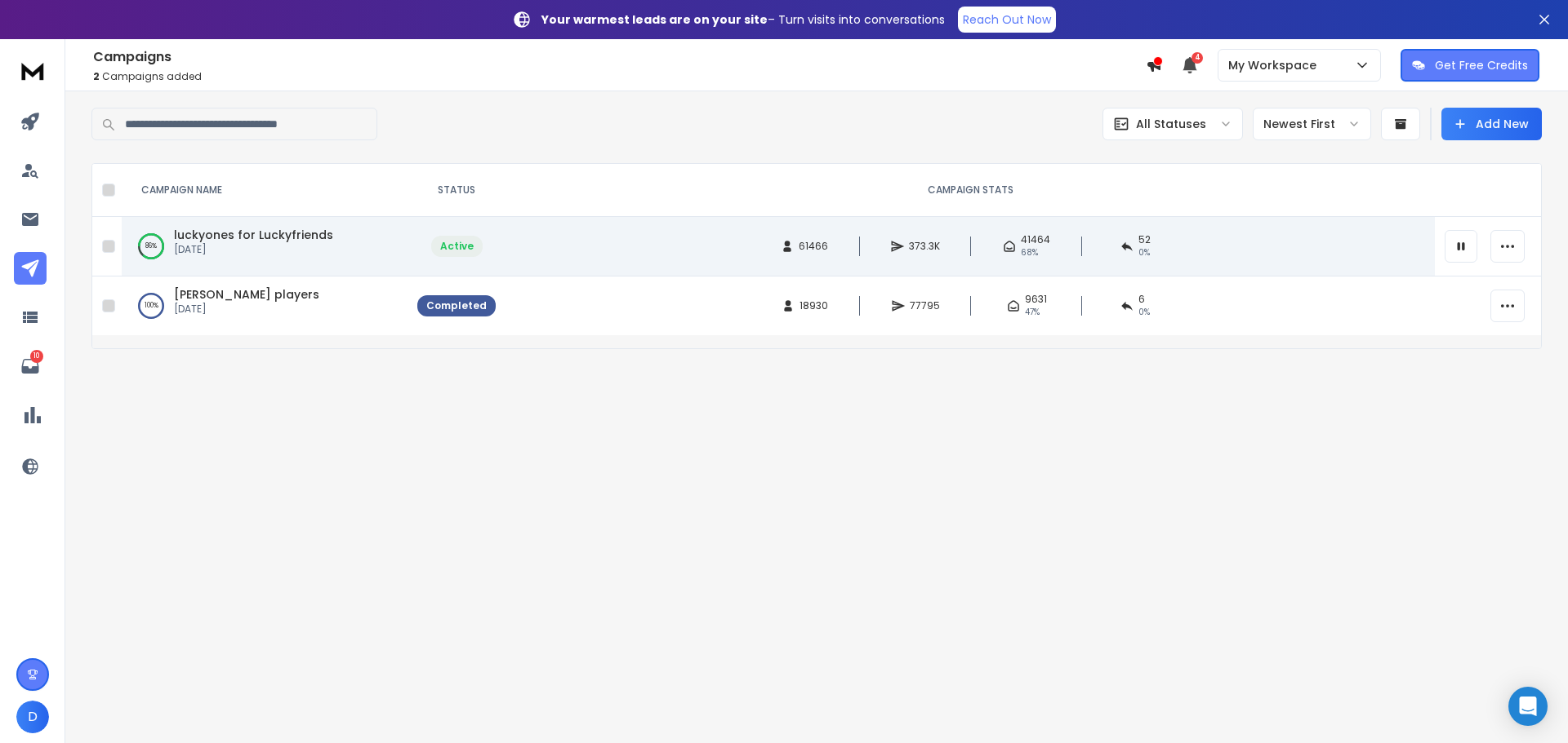
click at [343, 254] on div "86 % luckyones for Luckyfriends 3 months ago" at bounding box center [264, 246] width 253 height 39
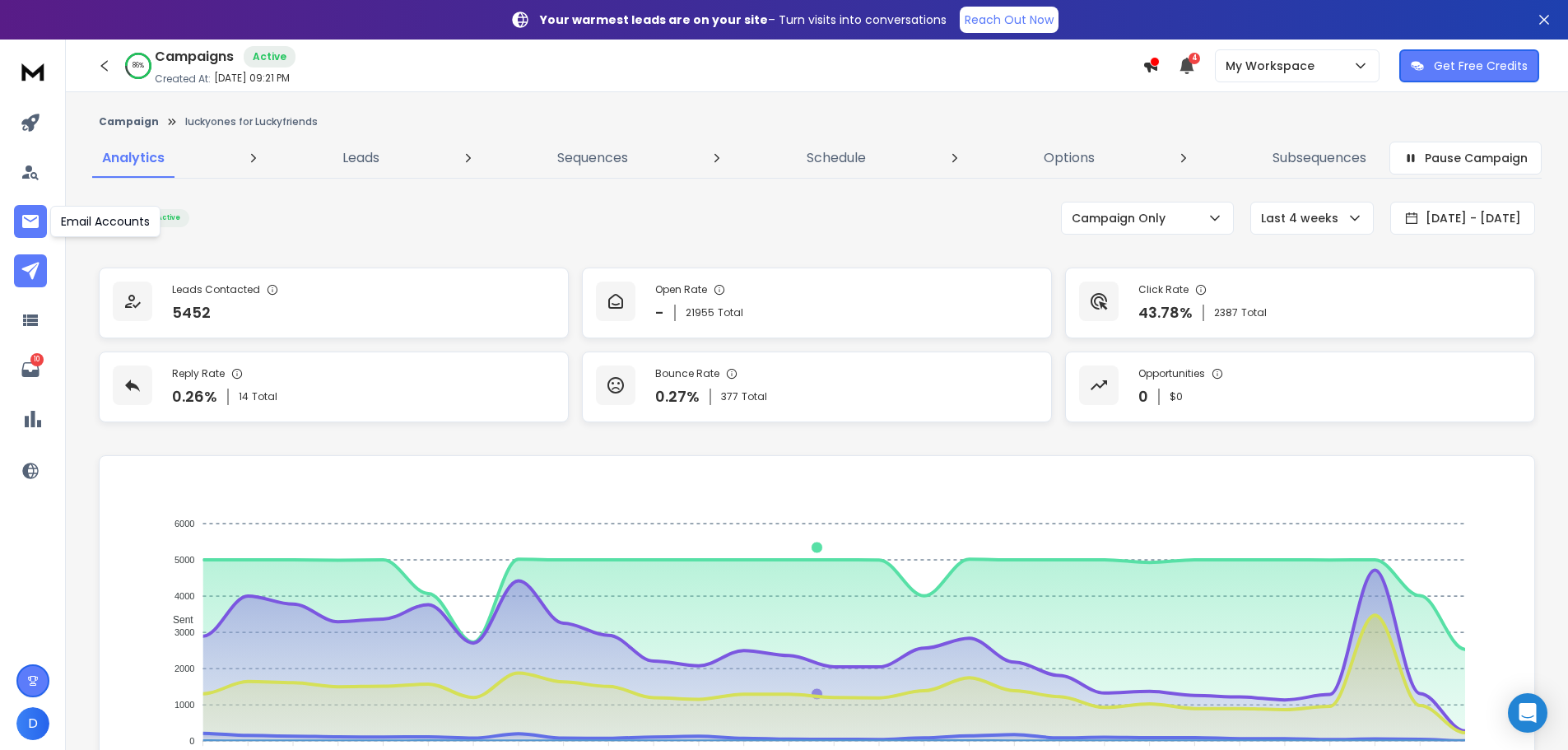
click at [29, 234] on link at bounding box center [30, 221] width 33 height 33
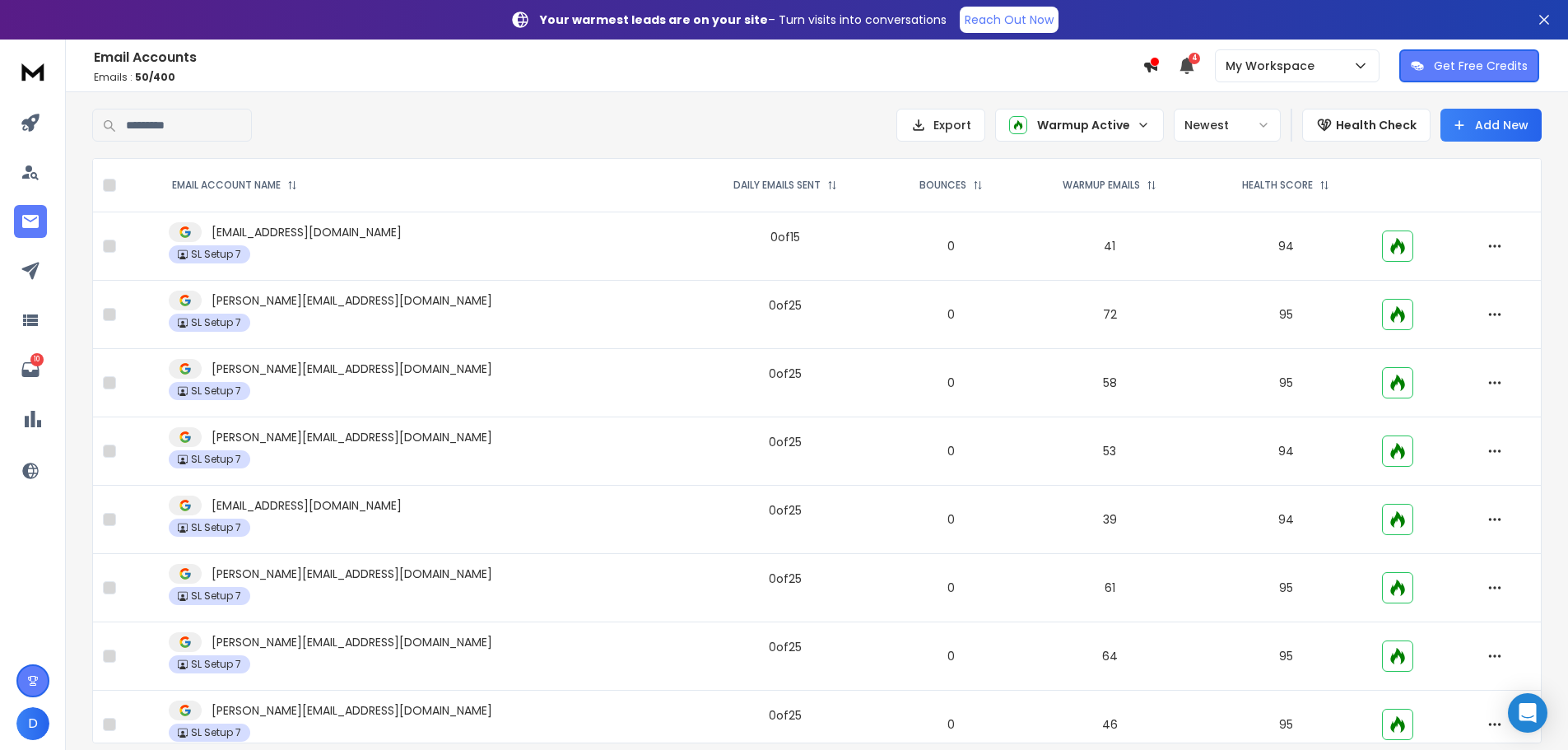
click at [1173, 128] on div "Export Warmup Active Newest Health Check Add New" at bounding box center [1218, 124] width 645 height 33
click at [1208, 136] on button "Newest" at bounding box center [1227, 124] width 107 height 33
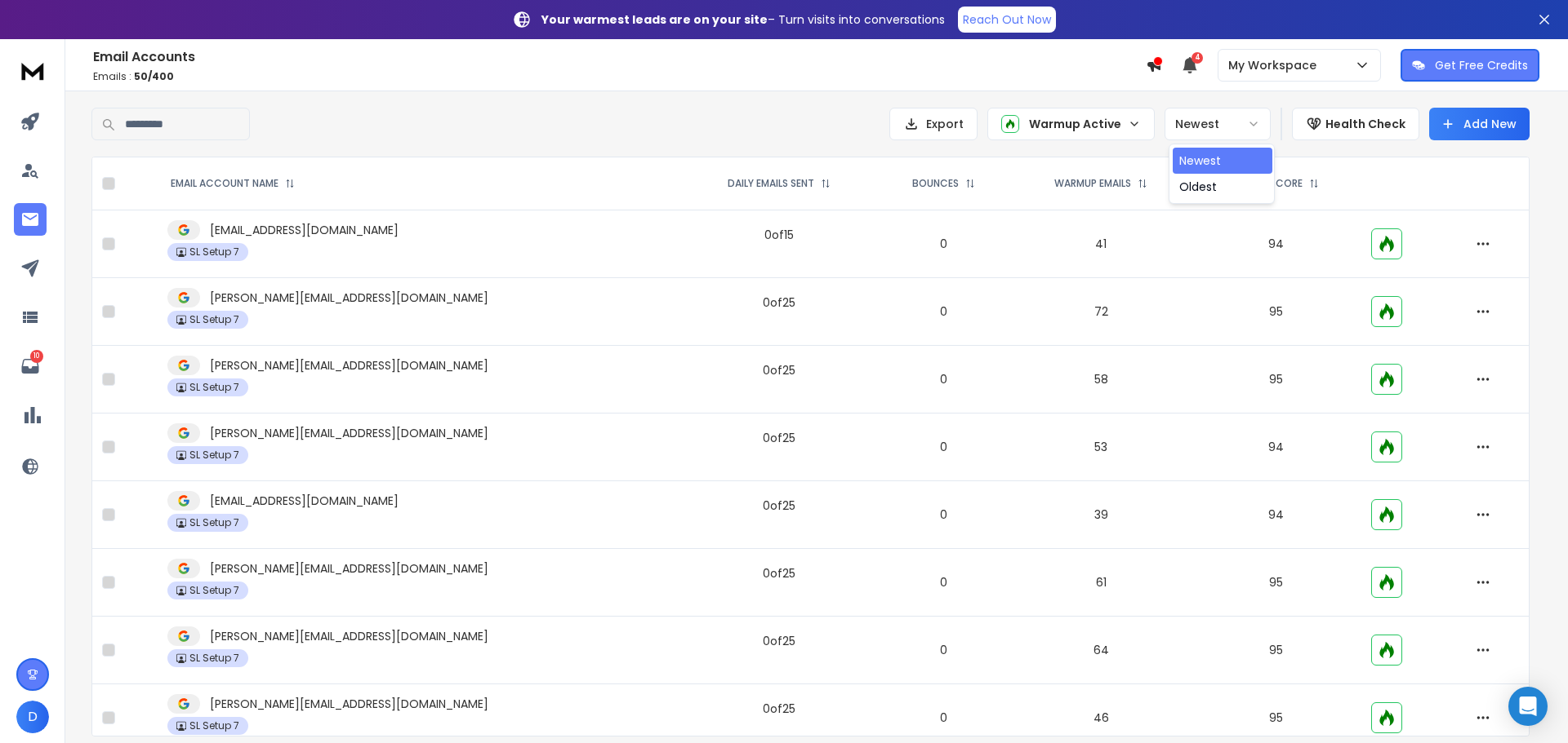
click at [1133, 121] on icon at bounding box center [1133, 123] width 13 height 13
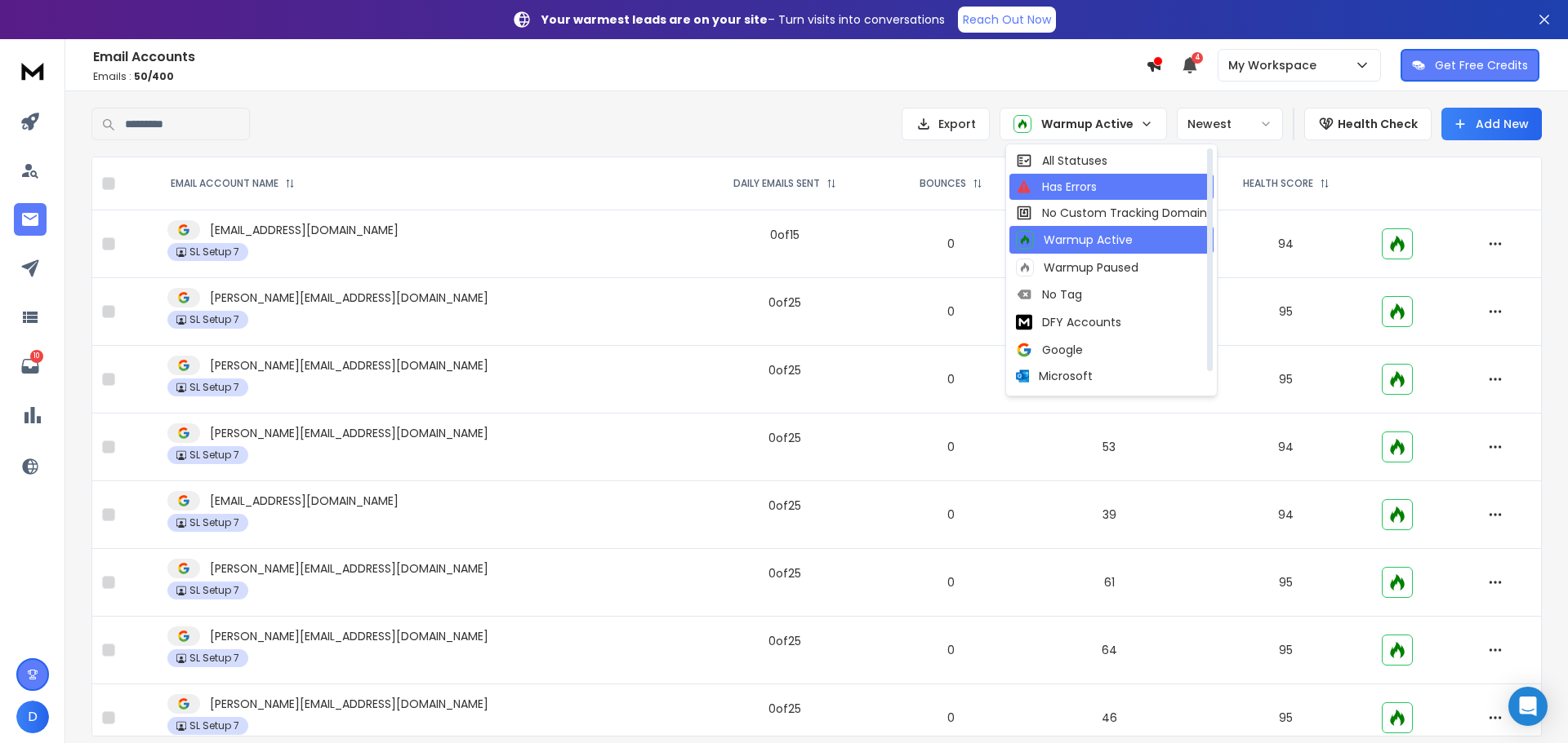
click at [1078, 188] on div "Has Errors" at bounding box center [1056, 186] width 81 height 17
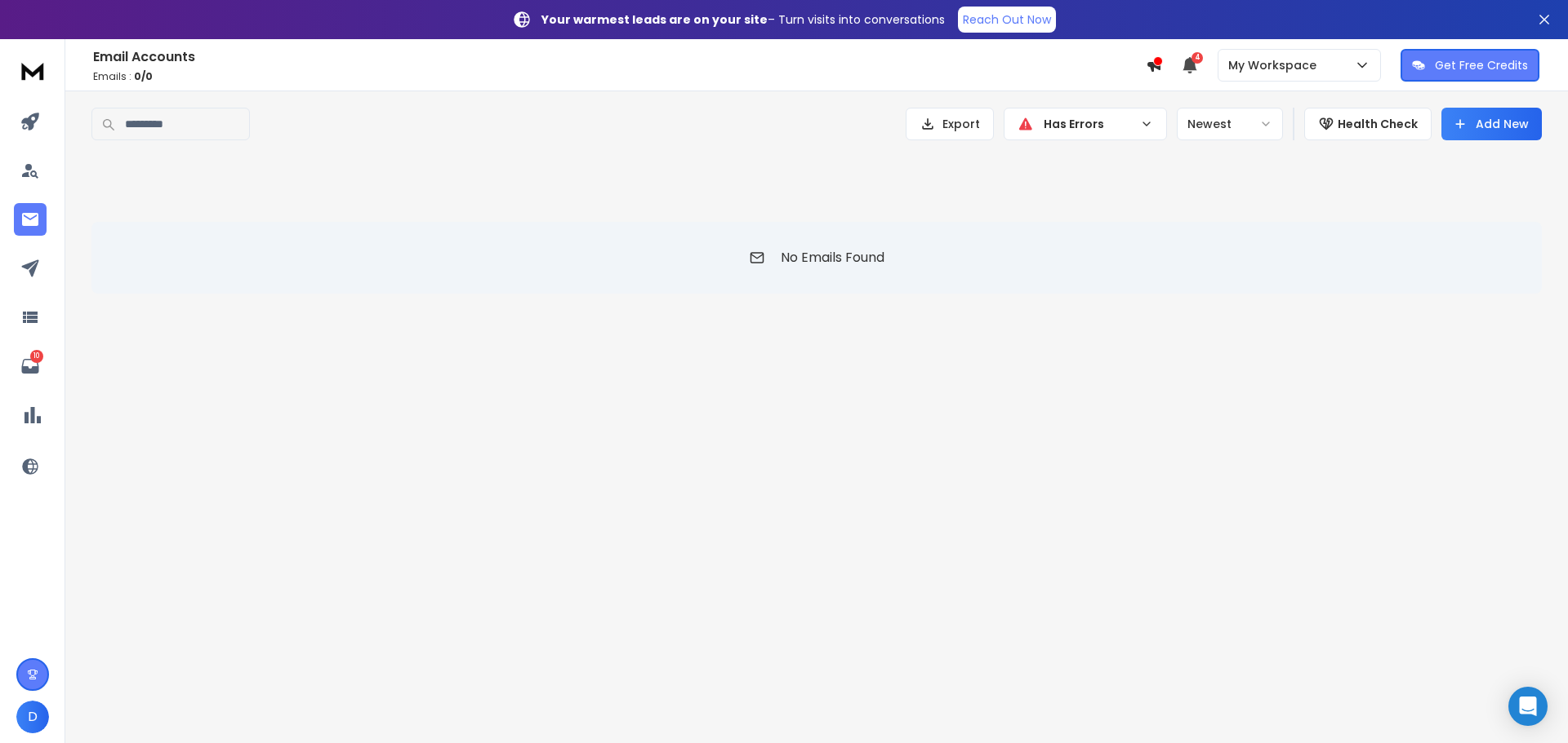
click at [1113, 127] on p "Has Errors" at bounding box center [1088, 124] width 90 height 17
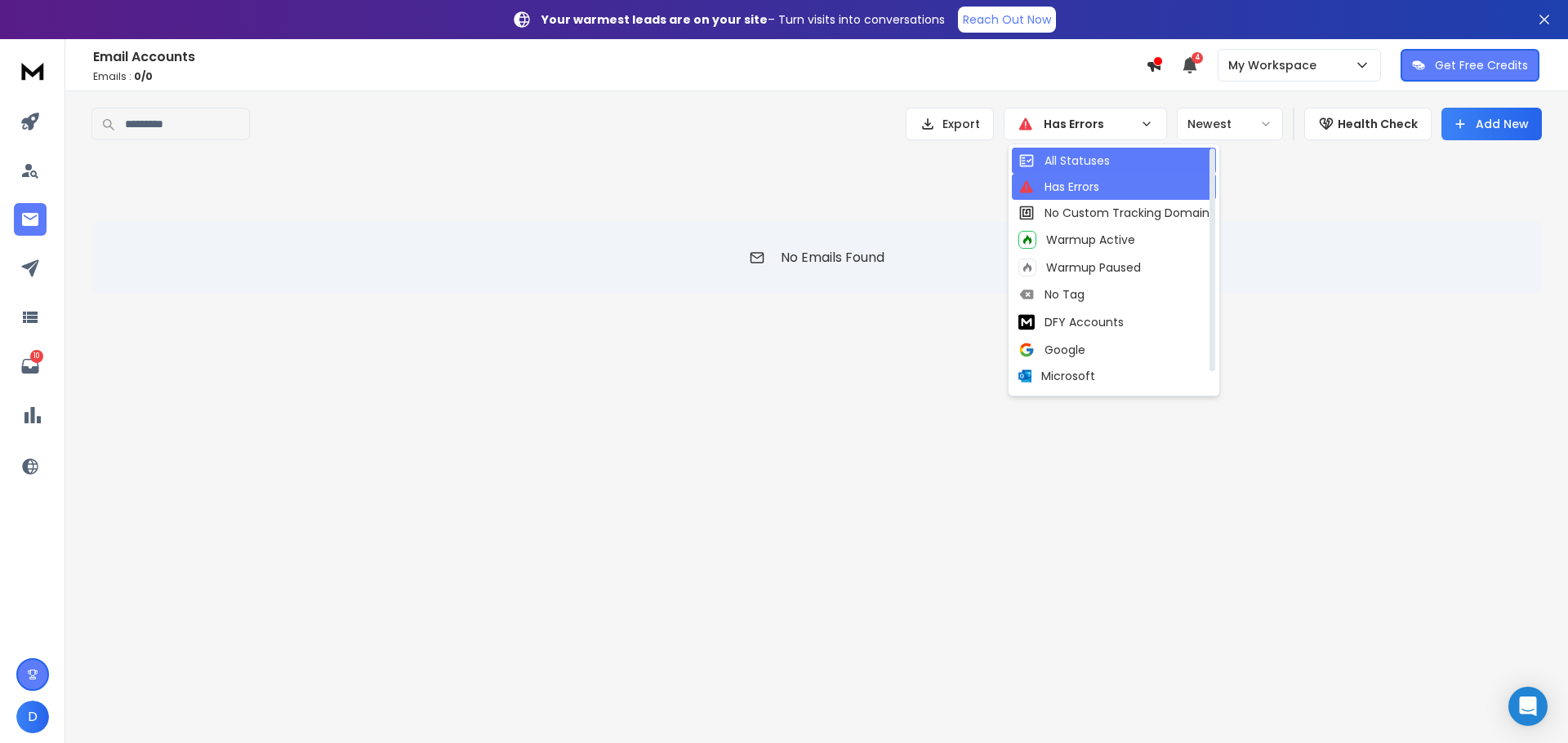
click at [1086, 161] on div "All Statuses" at bounding box center [1064, 160] width 92 height 17
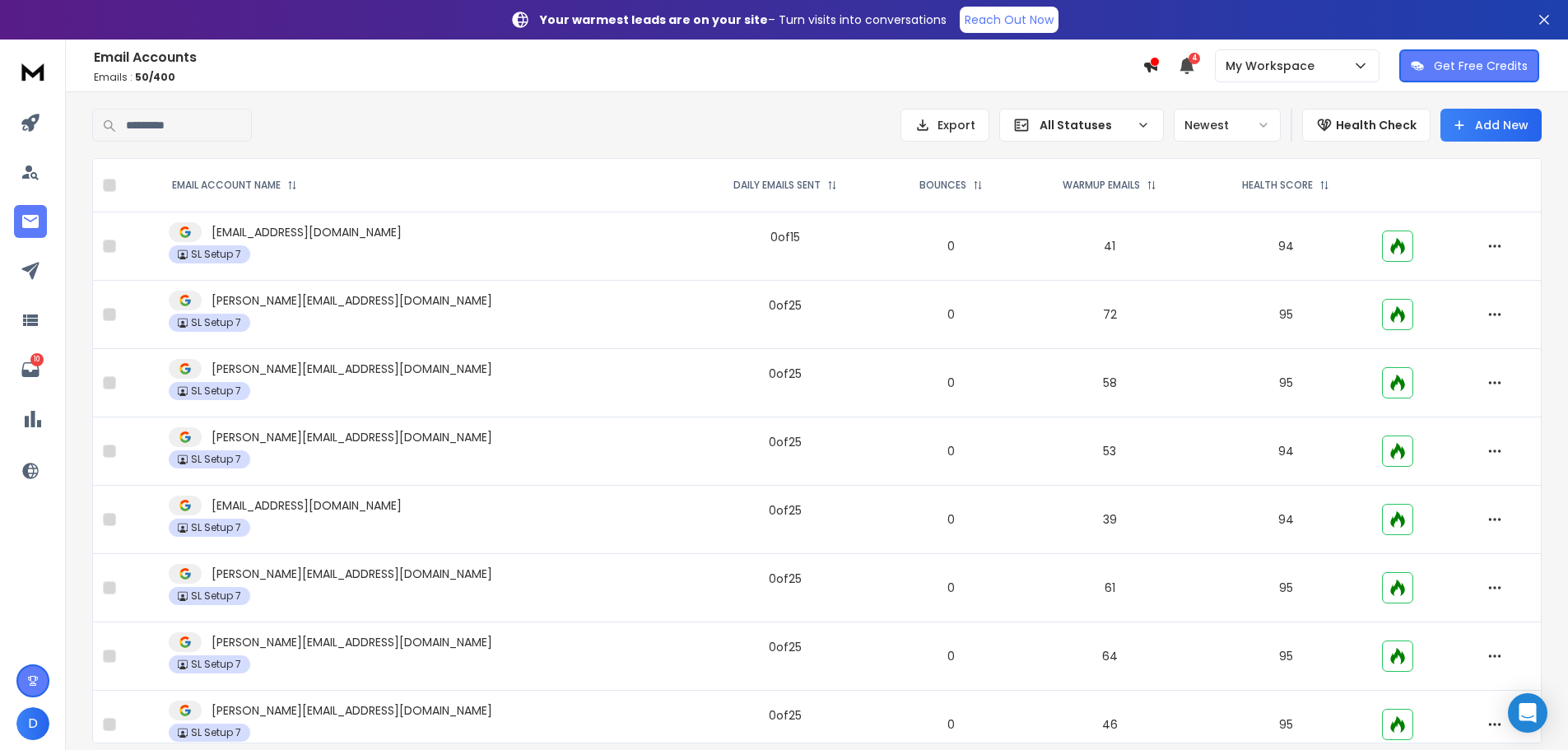
click at [1269, 120] on icon "button" at bounding box center [1263, 124] width 13 height 13
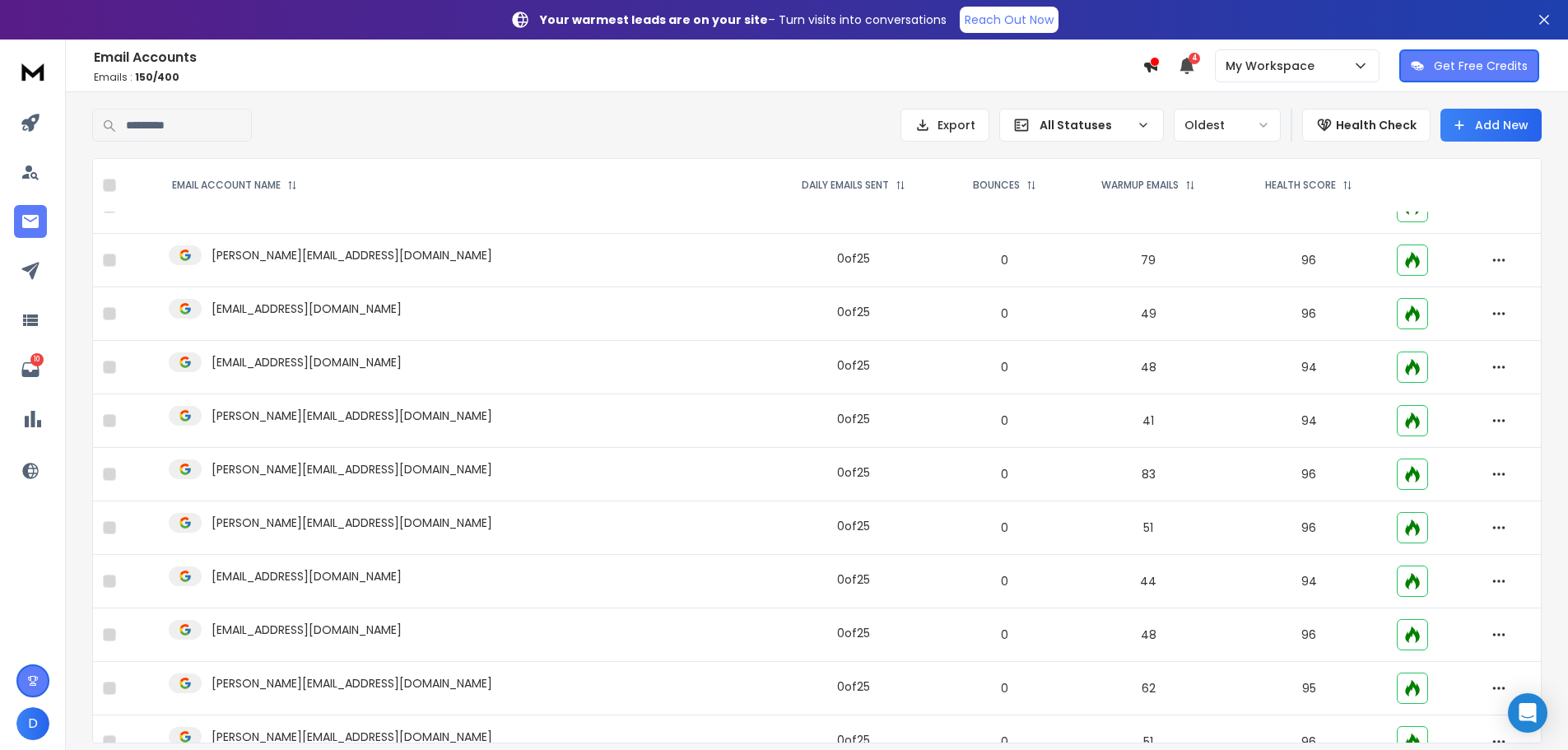
scroll to position [2967, 0]
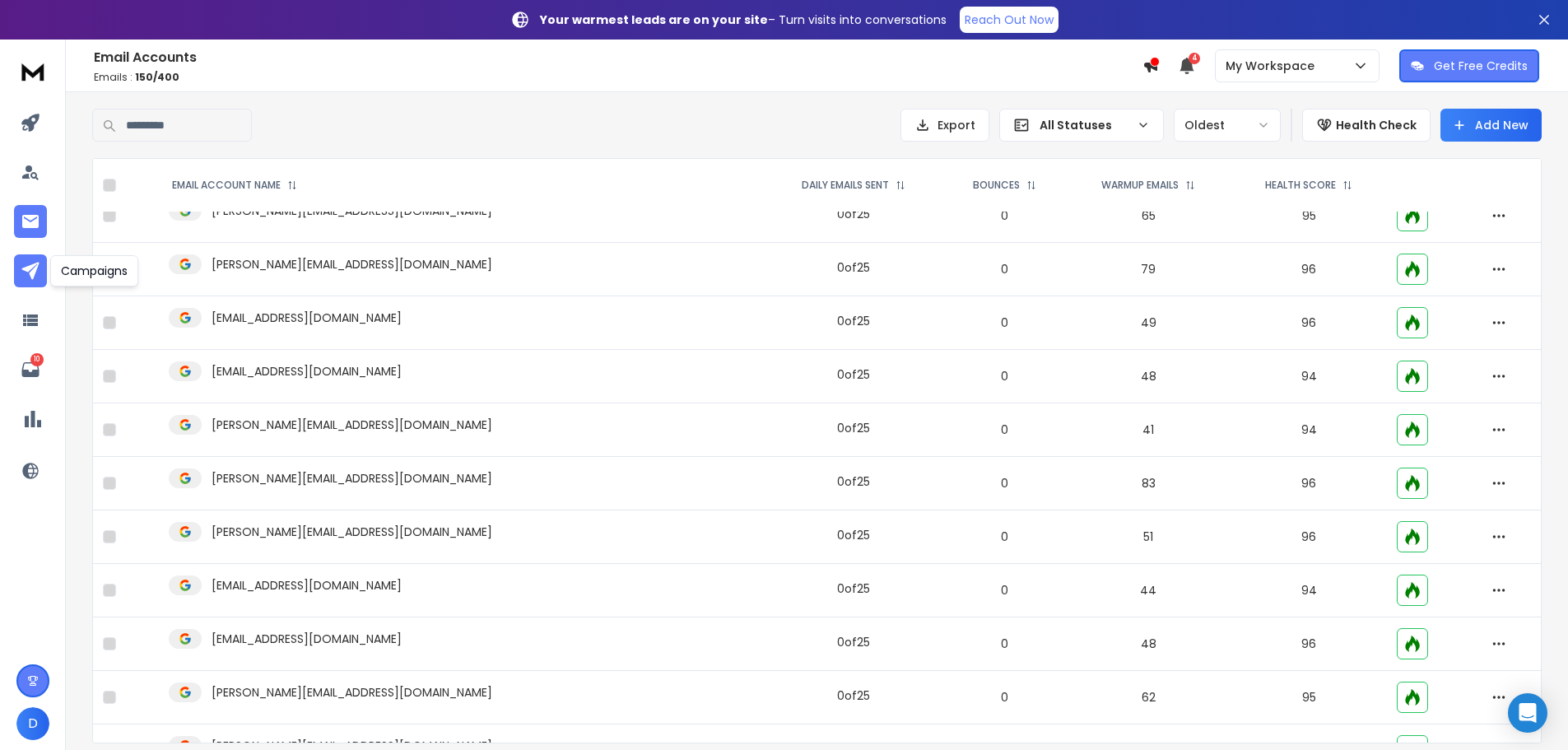
click at [32, 264] on icon at bounding box center [31, 271] width 20 height 20
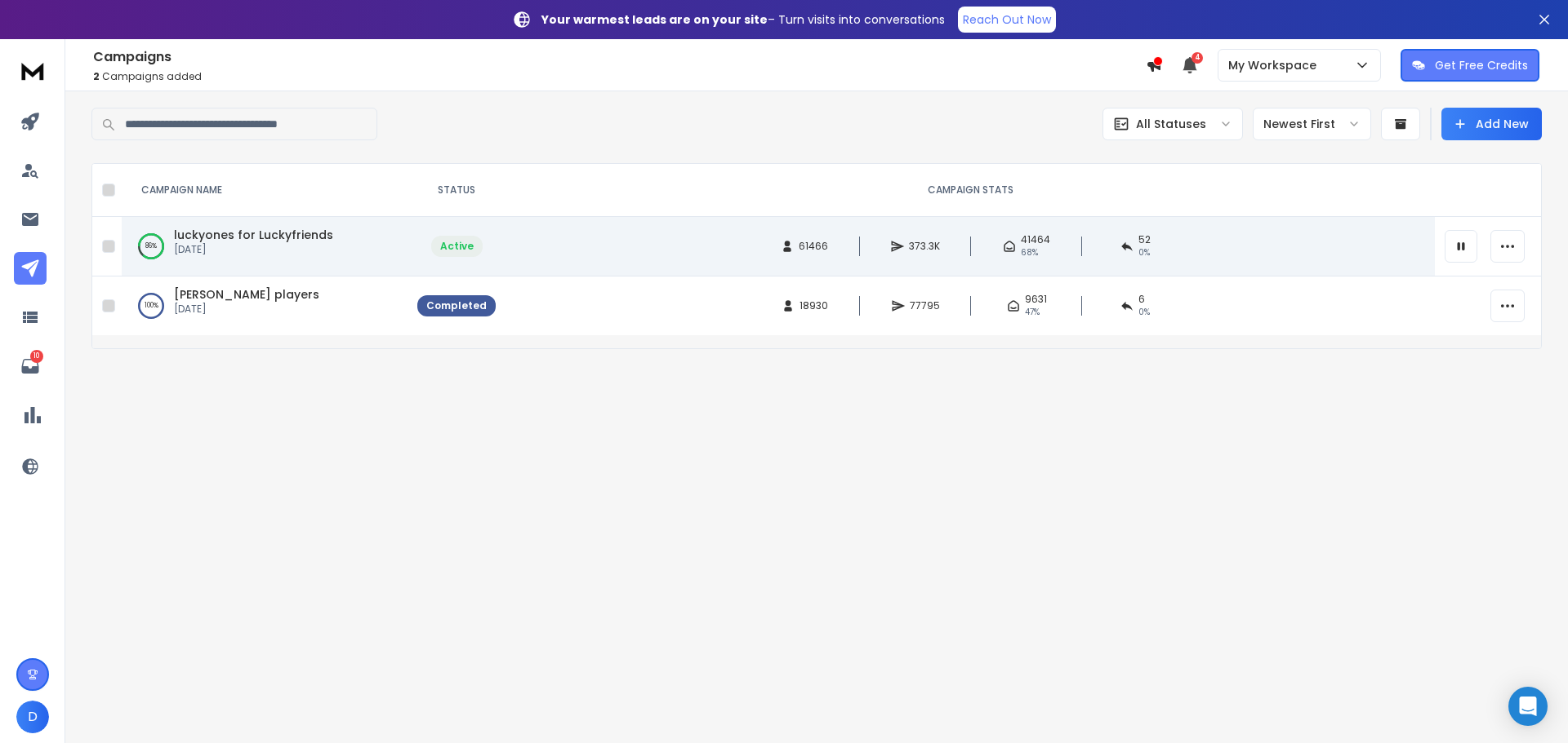
click at [219, 250] on p "[DATE]" at bounding box center [253, 249] width 159 height 13
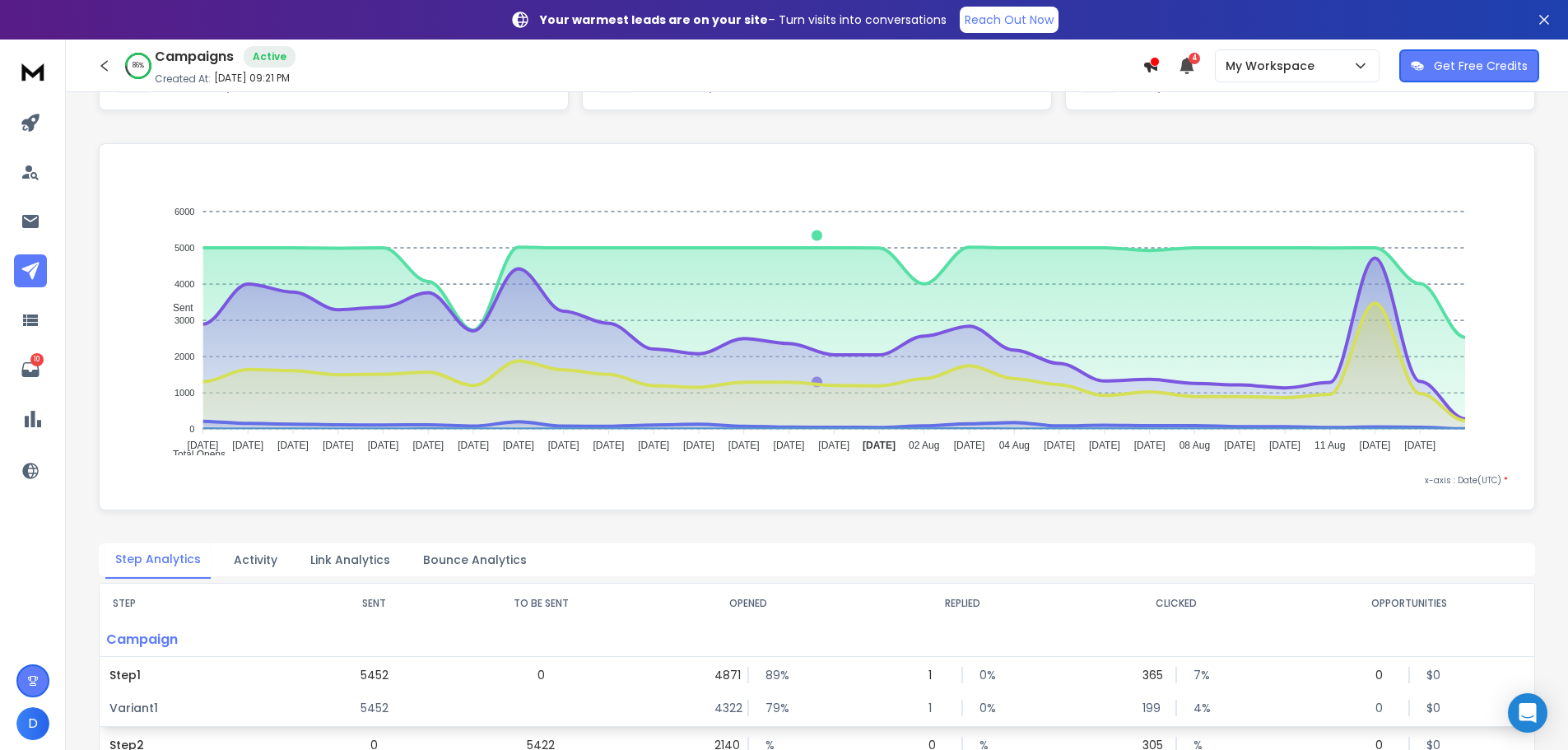
scroll to position [329, 0]
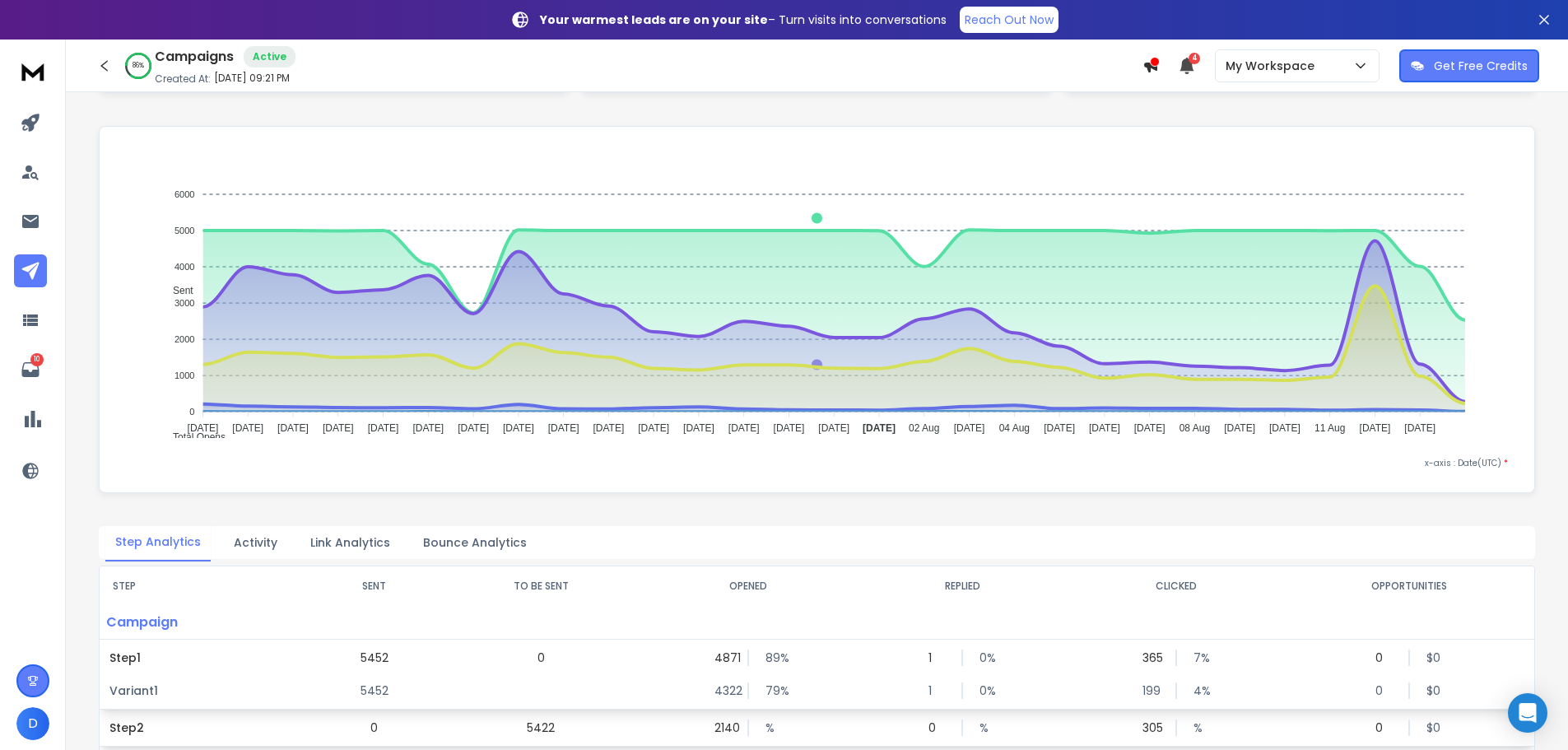
click at [239, 544] on button "Activity" at bounding box center [255, 542] width 63 height 36
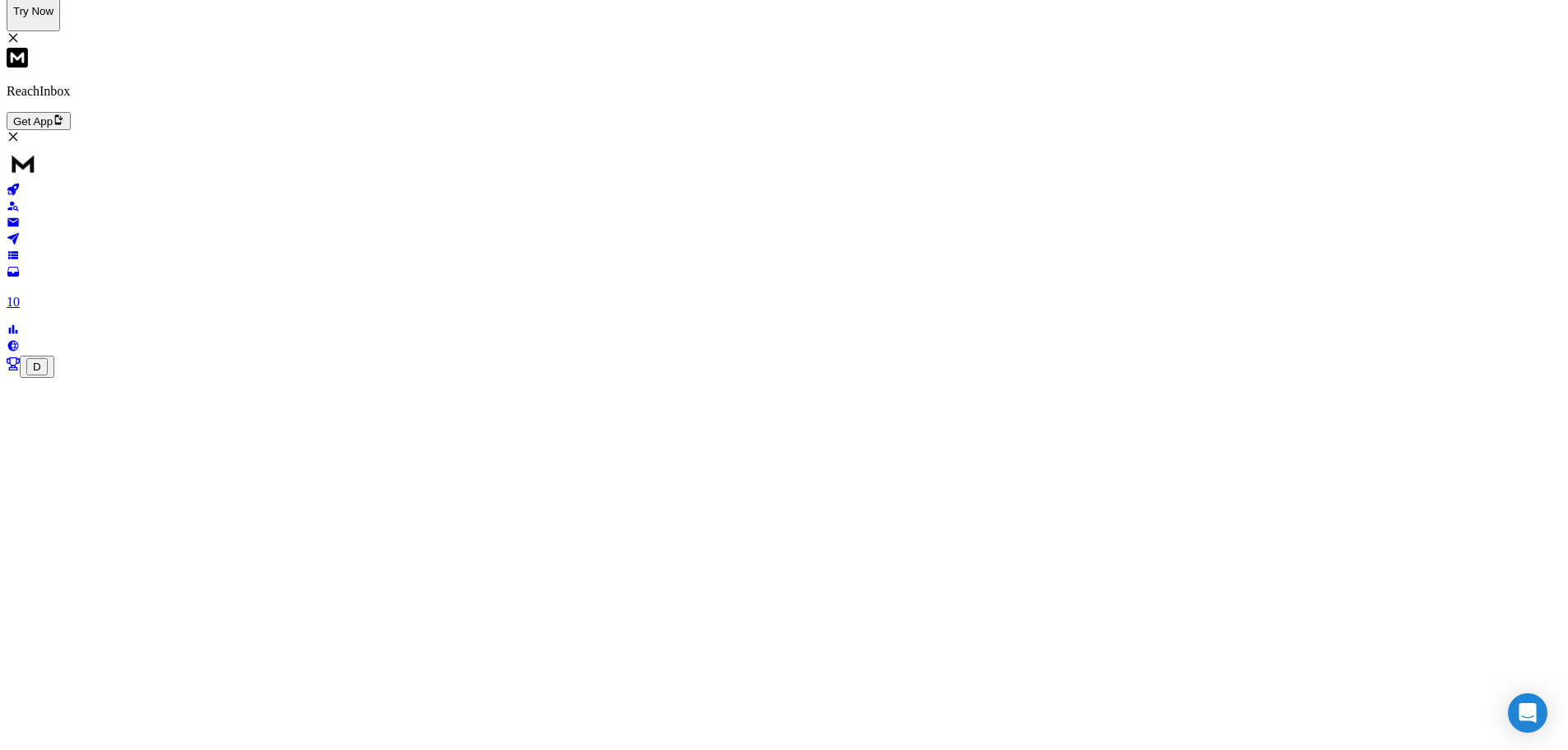
scroll to position [165, 0]
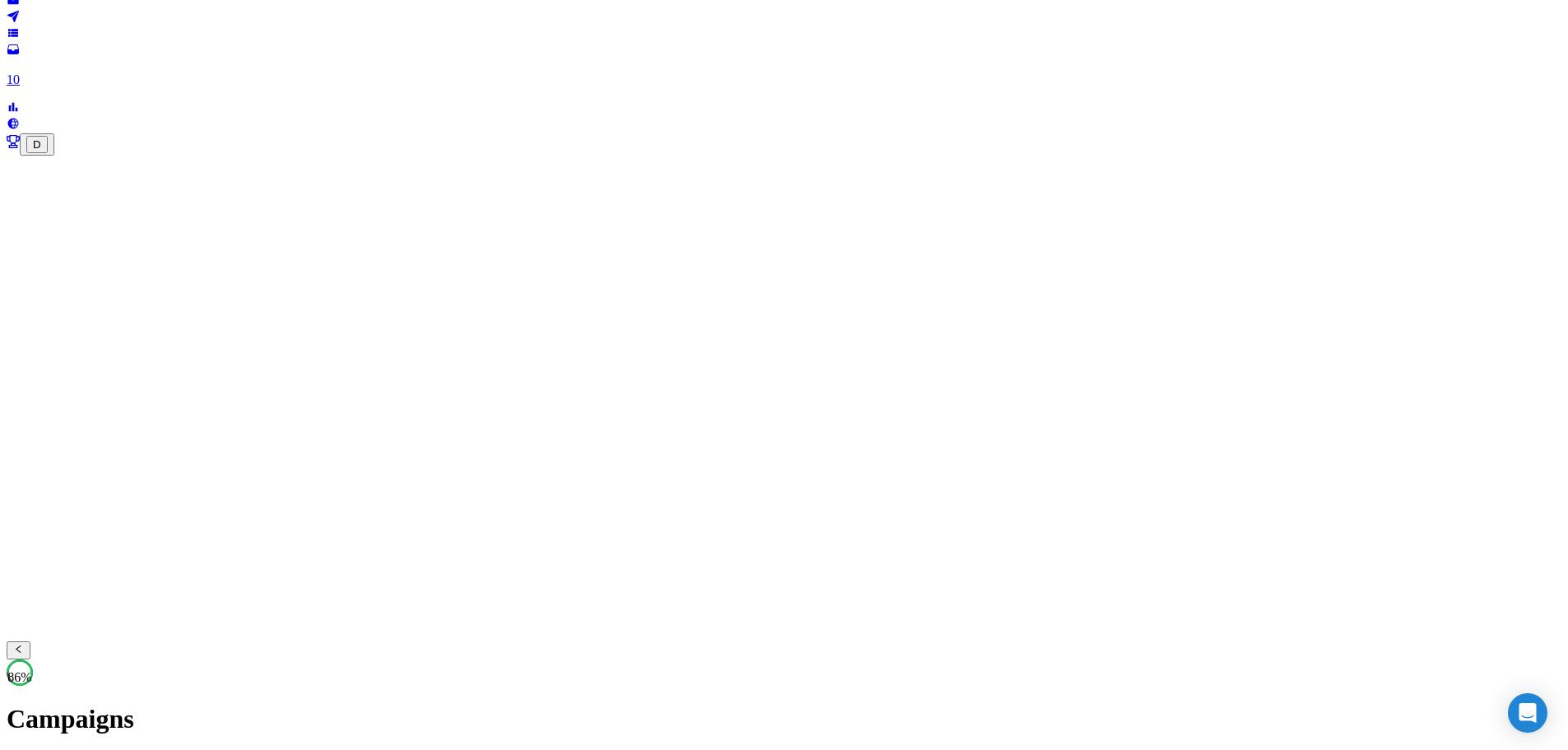
scroll to position [319, 0]
